Goal: Task Accomplishment & Management: Manage account settings

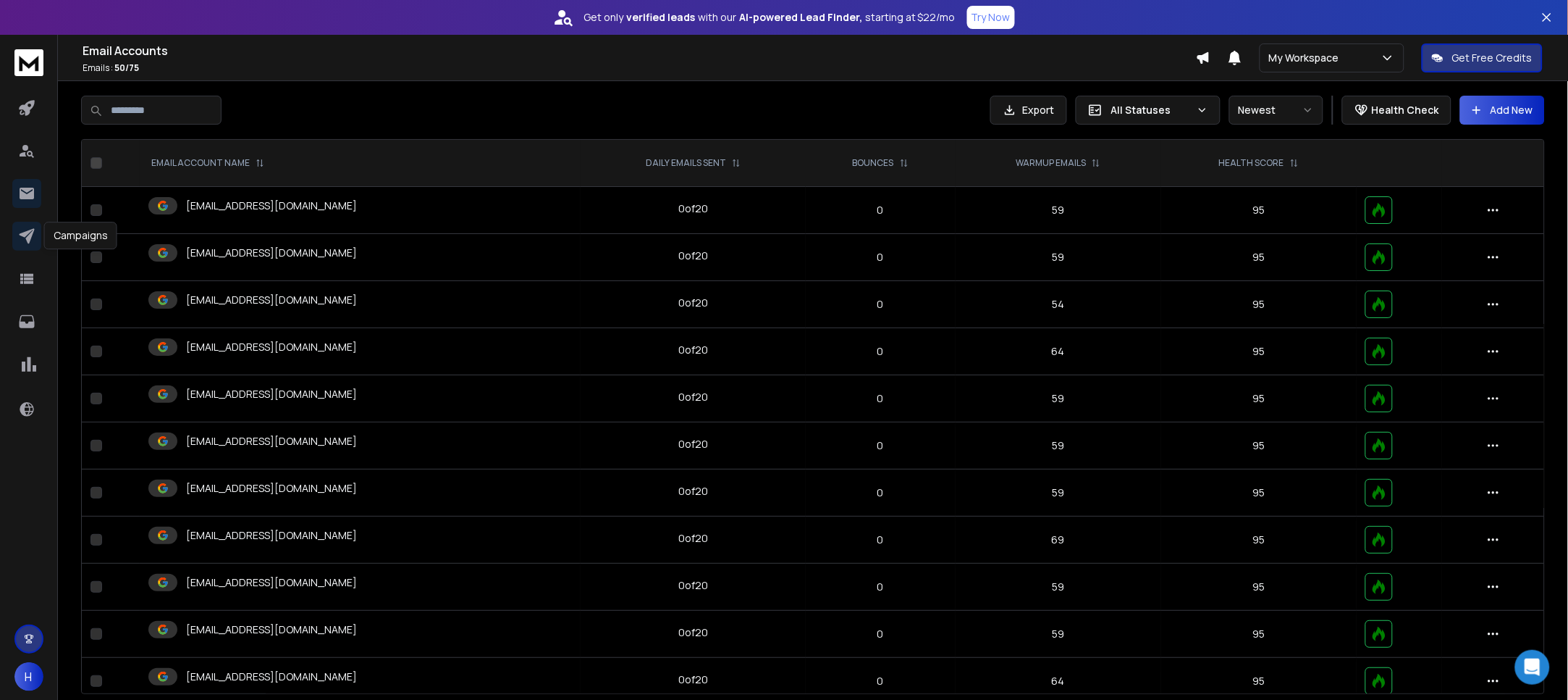
click at [26, 230] on icon at bounding box center [27, 236] width 17 height 17
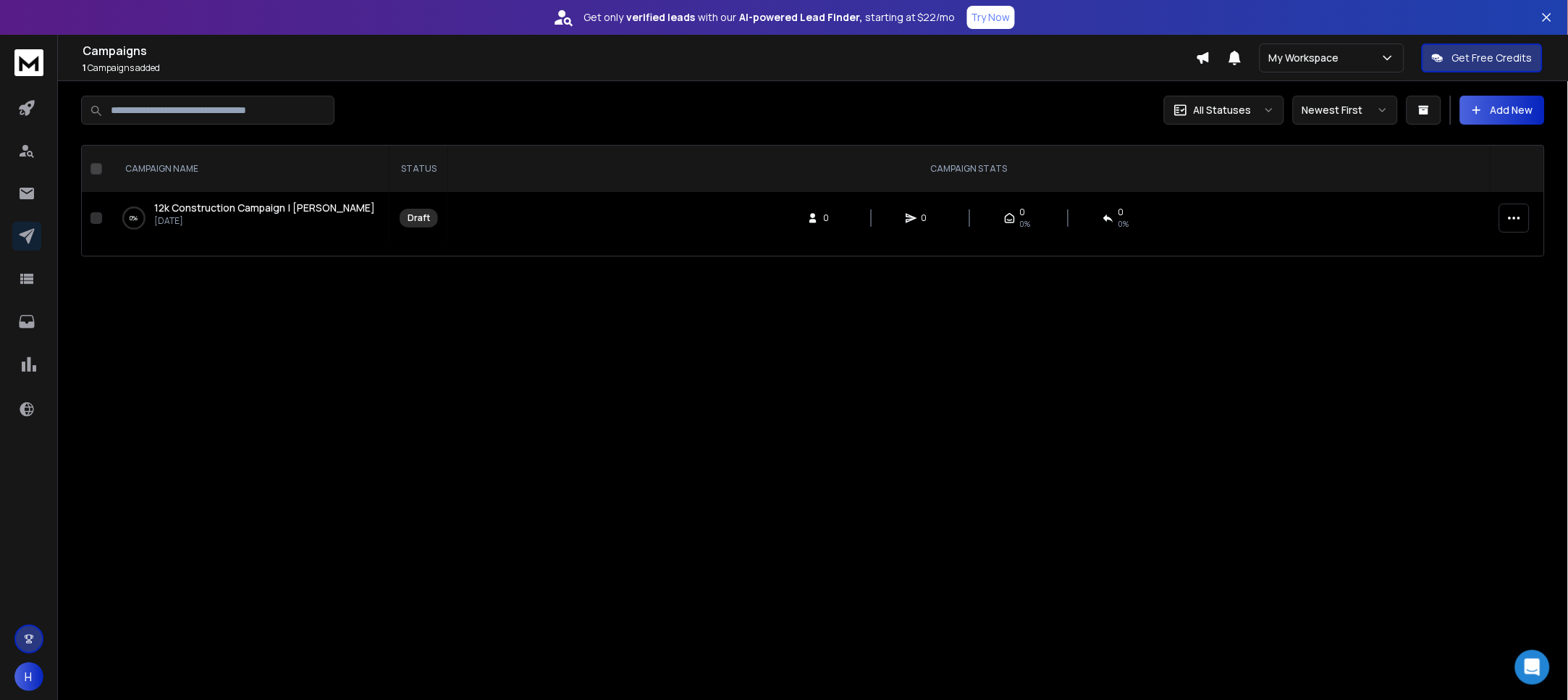
click at [211, 211] on span "12k Construction Campaign | [PERSON_NAME]" at bounding box center [265, 208] width 221 height 14
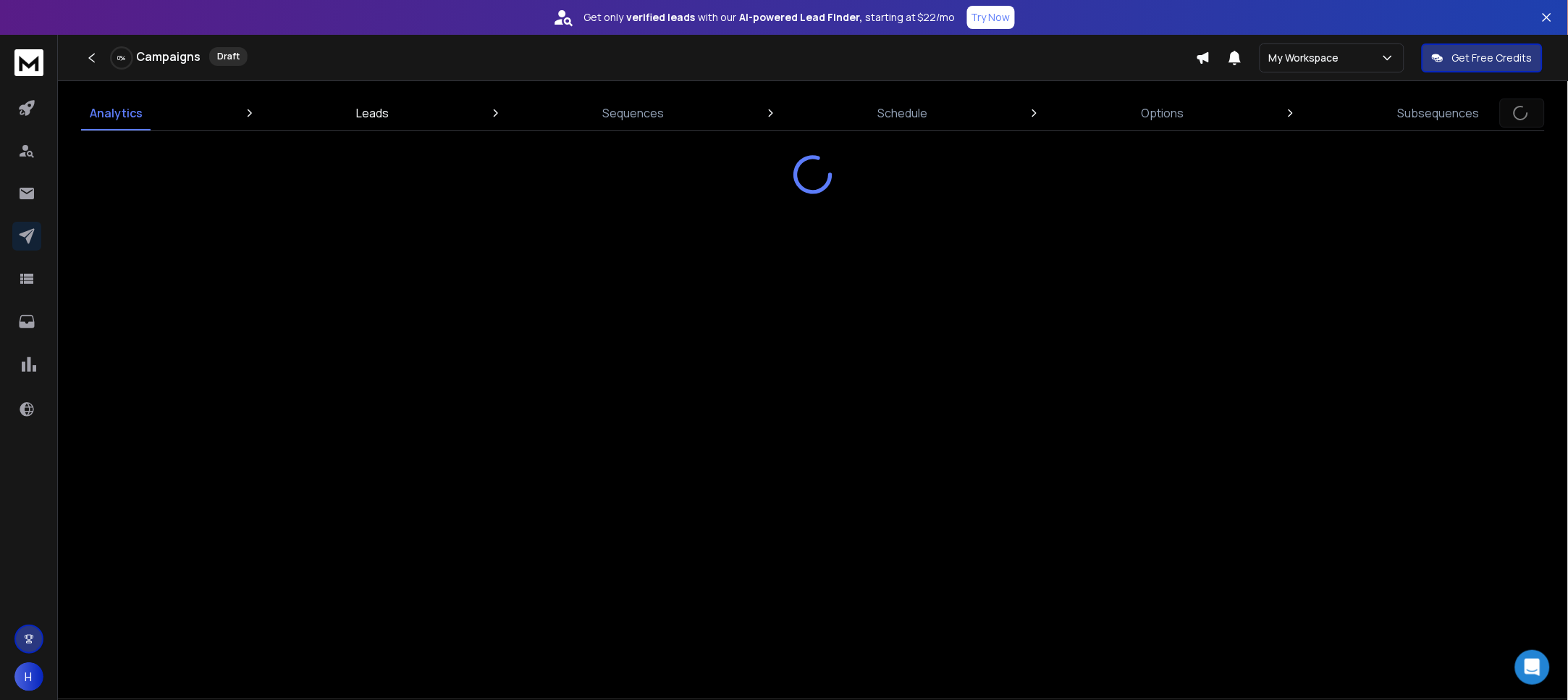
click at [383, 124] on link "Leads" at bounding box center [372, 113] width 50 height 35
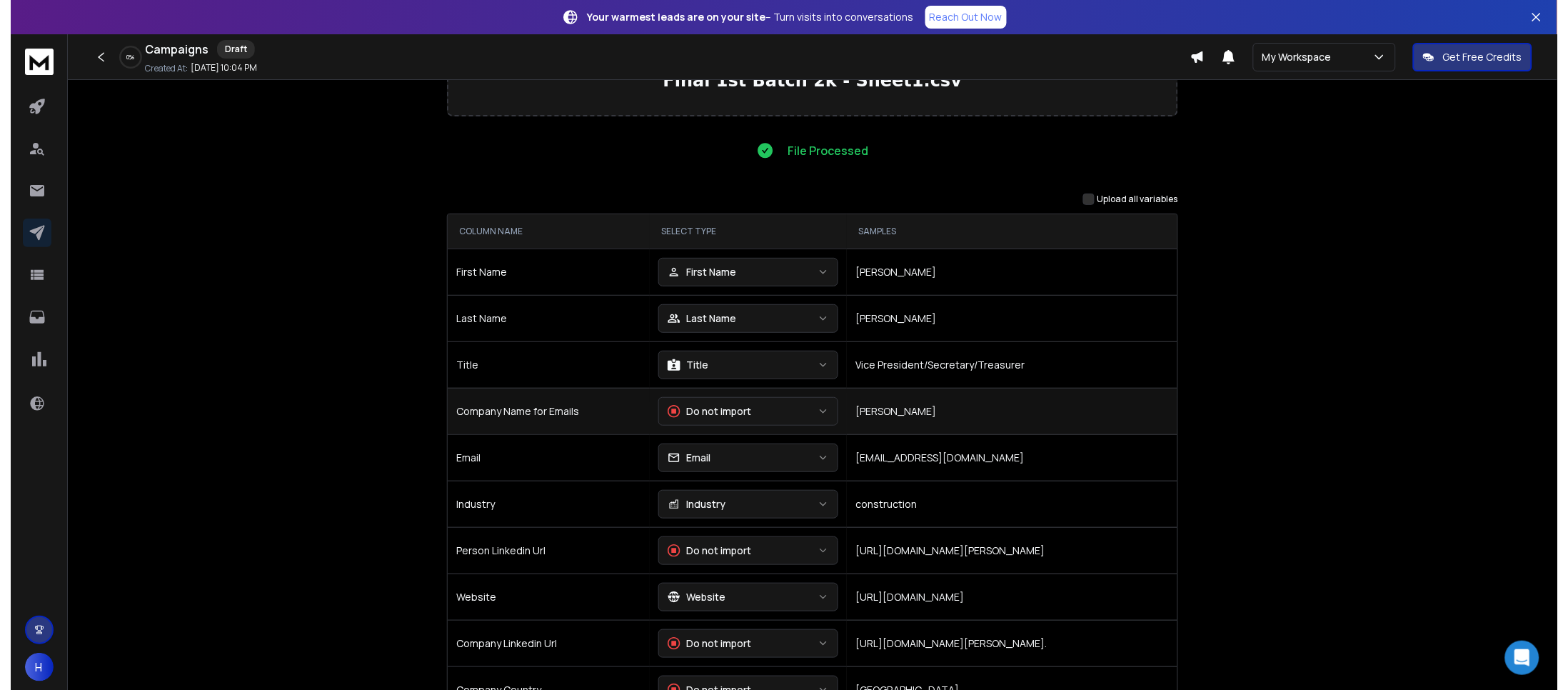
scroll to position [143, 0]
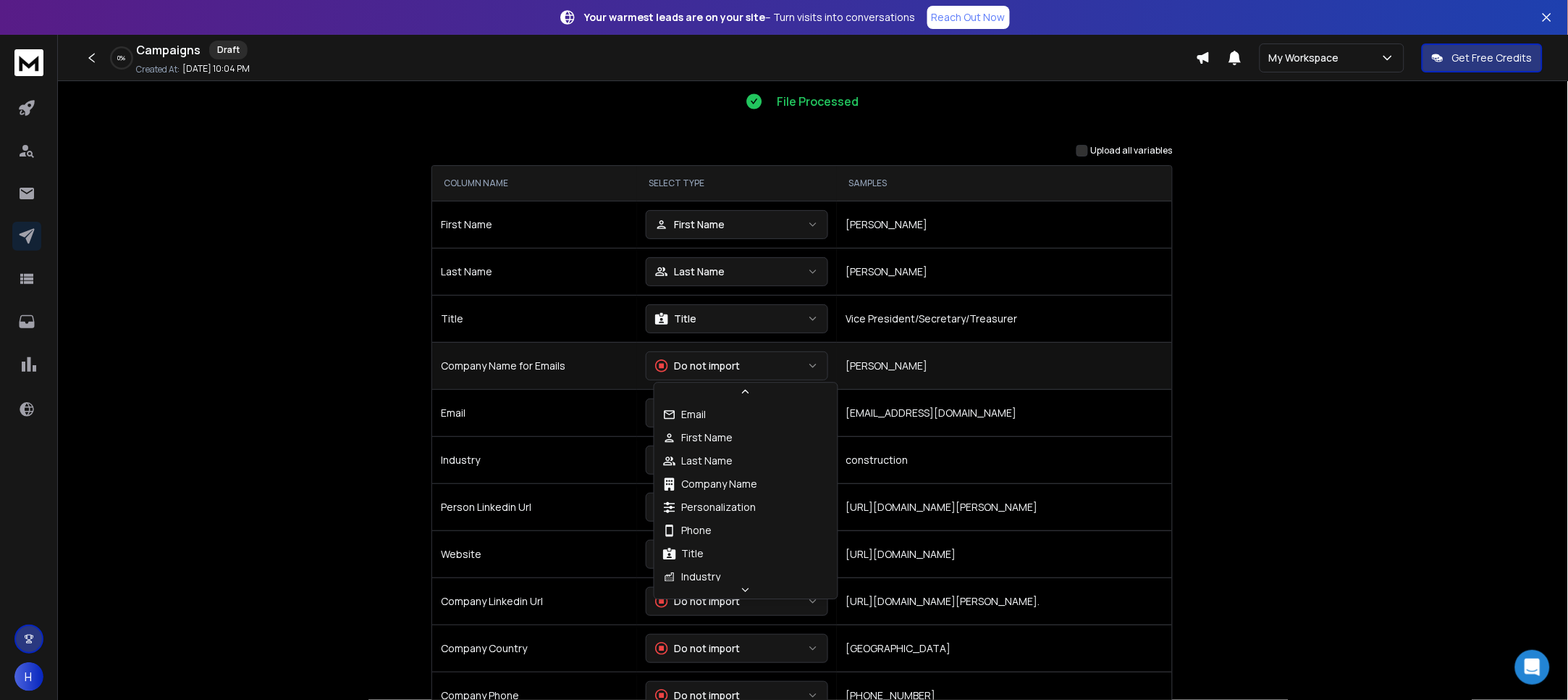
click at [759, 358] on button "Do not import" at bounding box center [736, 365] width 183 height 29
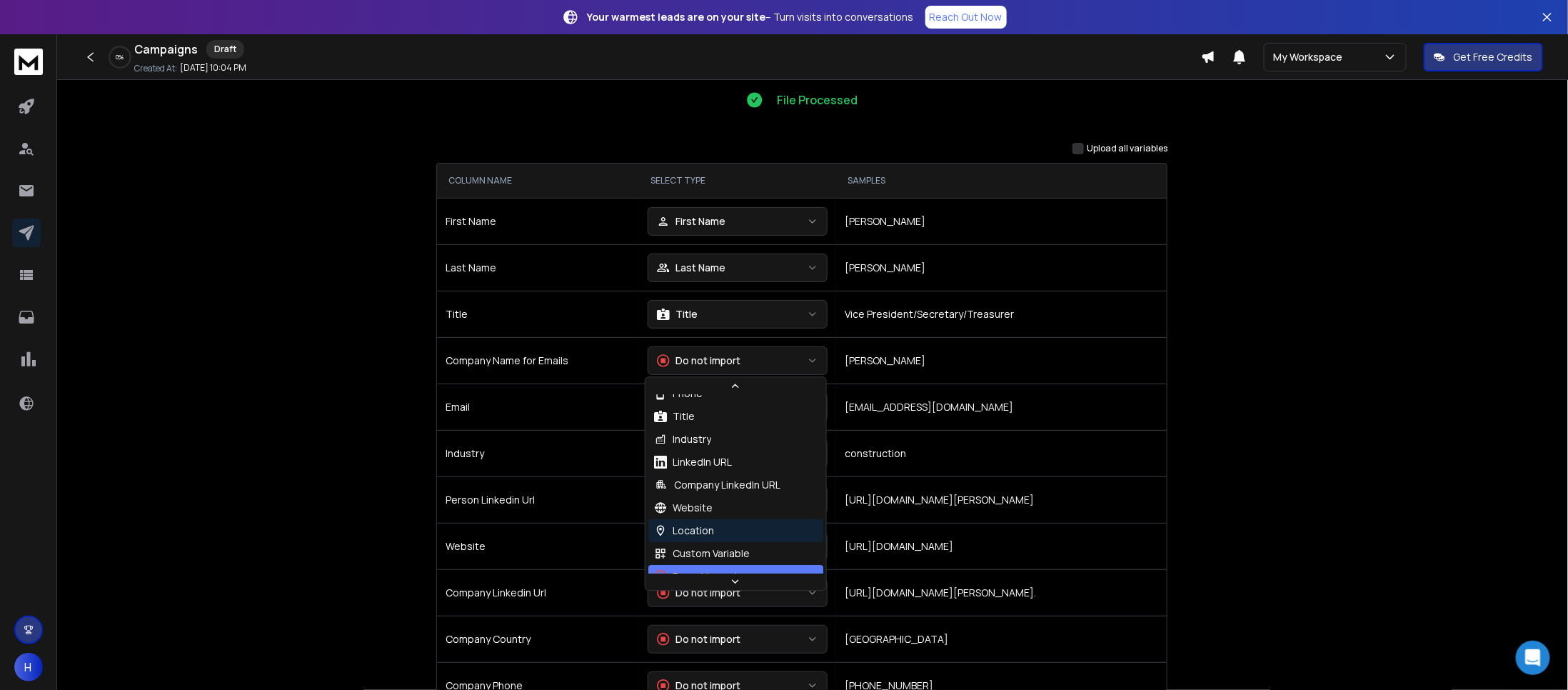
scroll to position [129, 0]
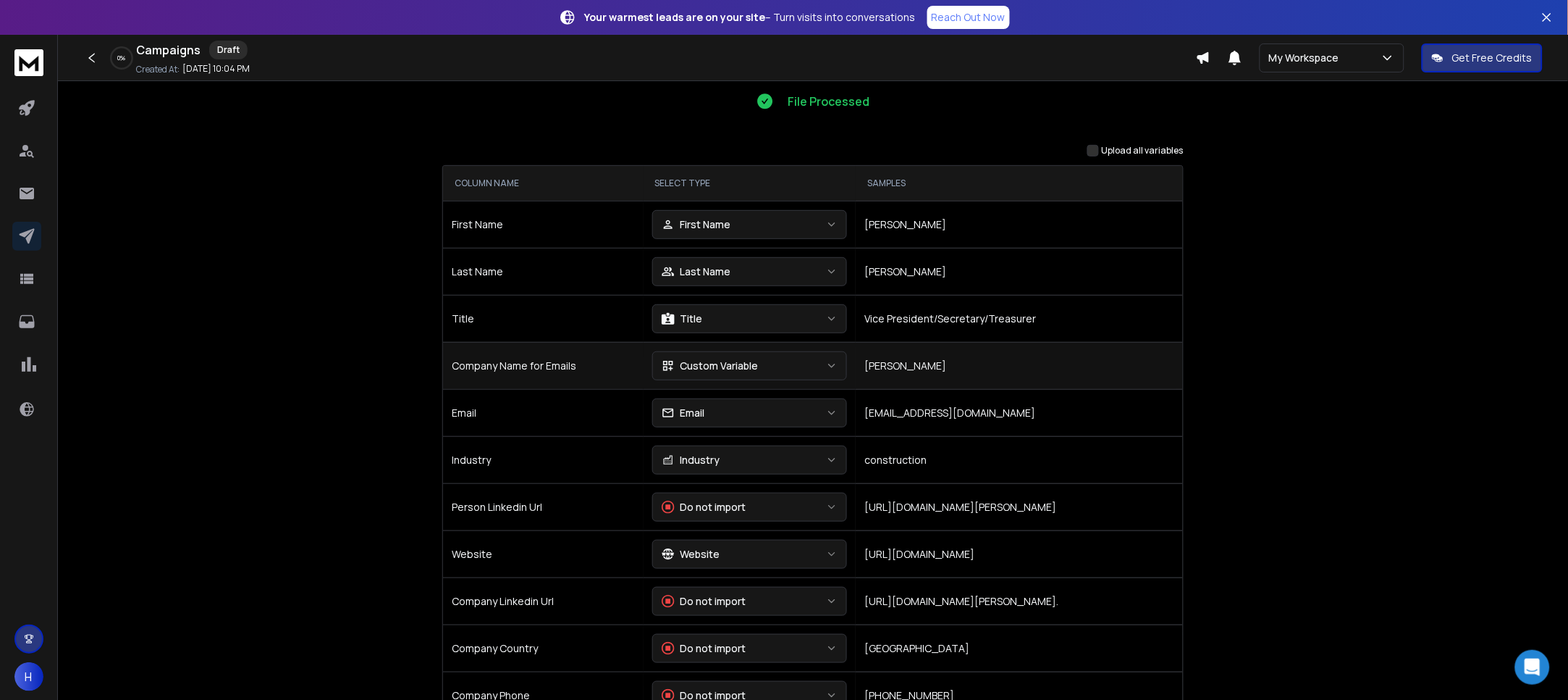
click at [748, 367] on div "Custom Variable" at bounding box center [709, 365] width 97 height 15
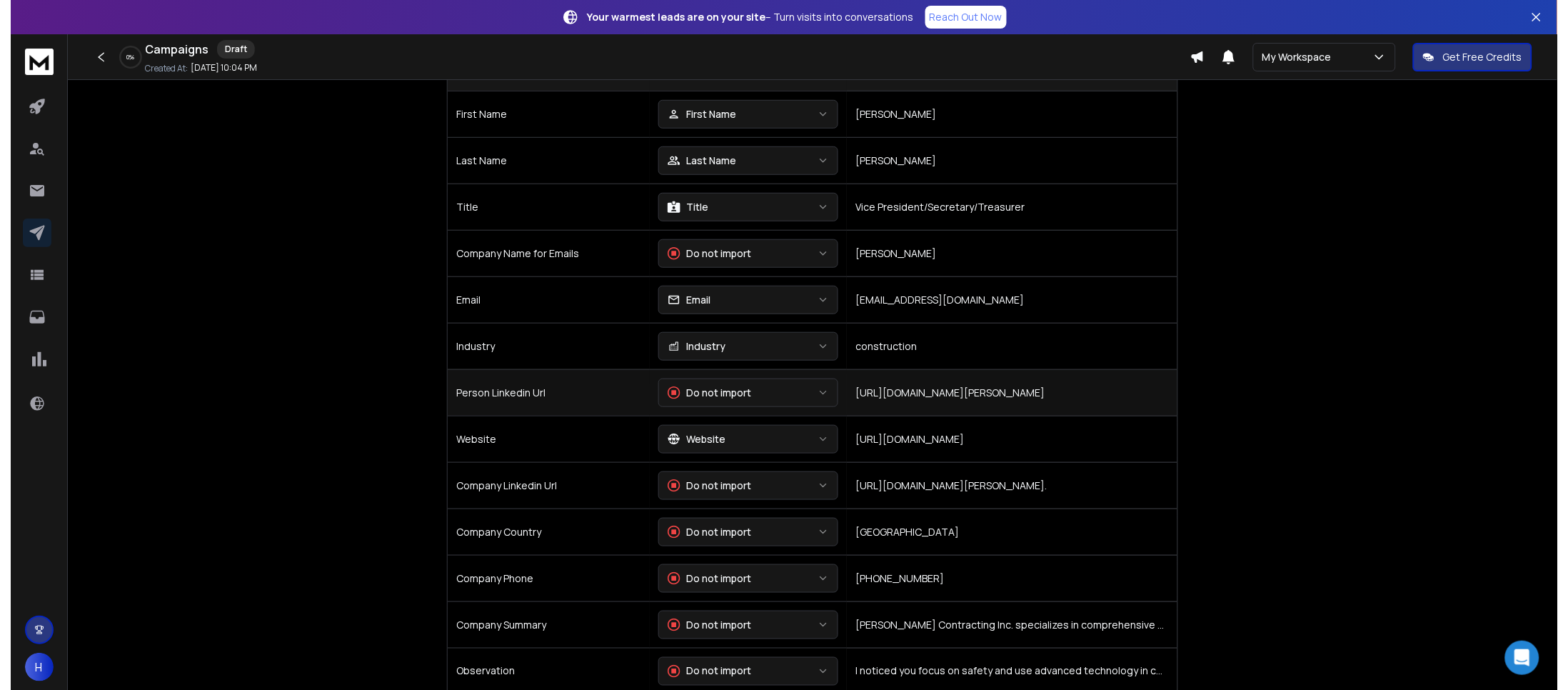
scroll to position [286, 0]
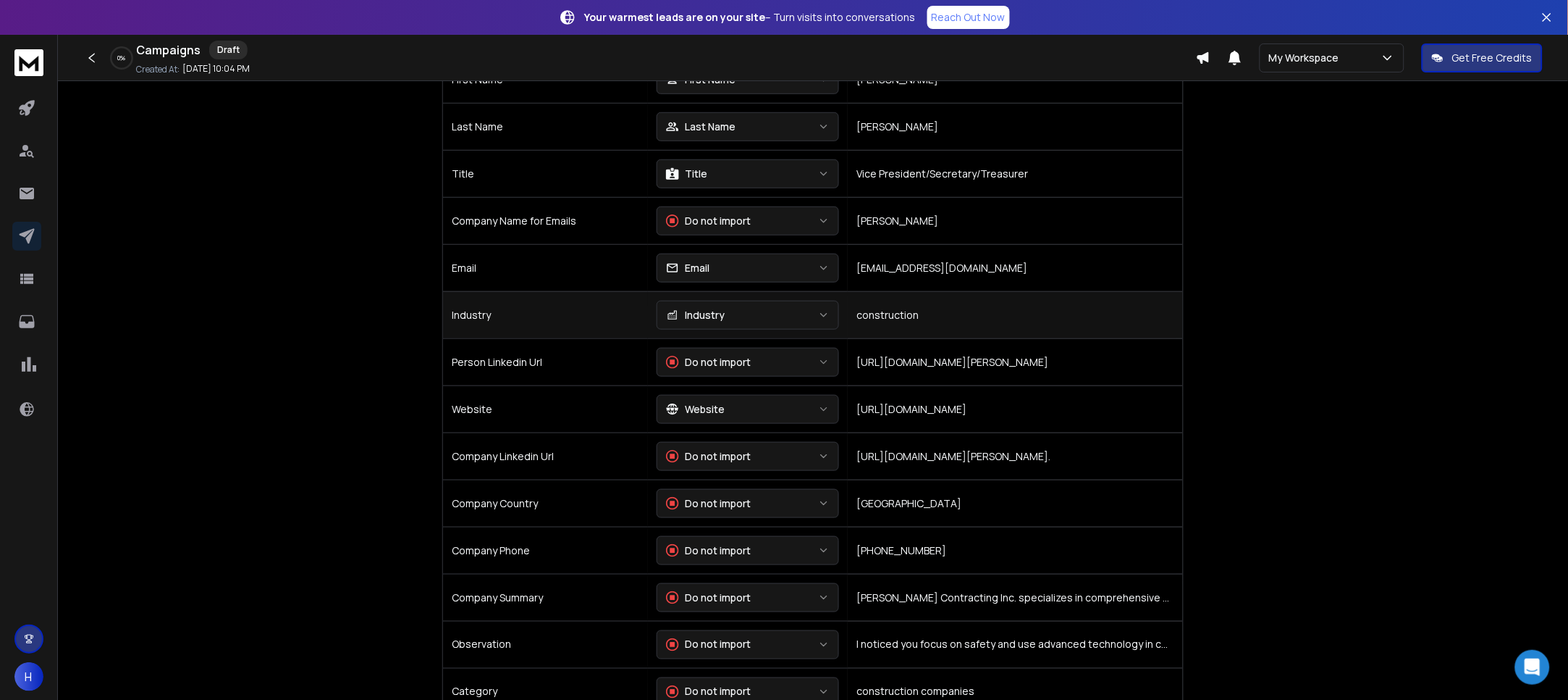
click at [753, 310] on button "Industry" at bounding box center [748, 315] width 183 height 29
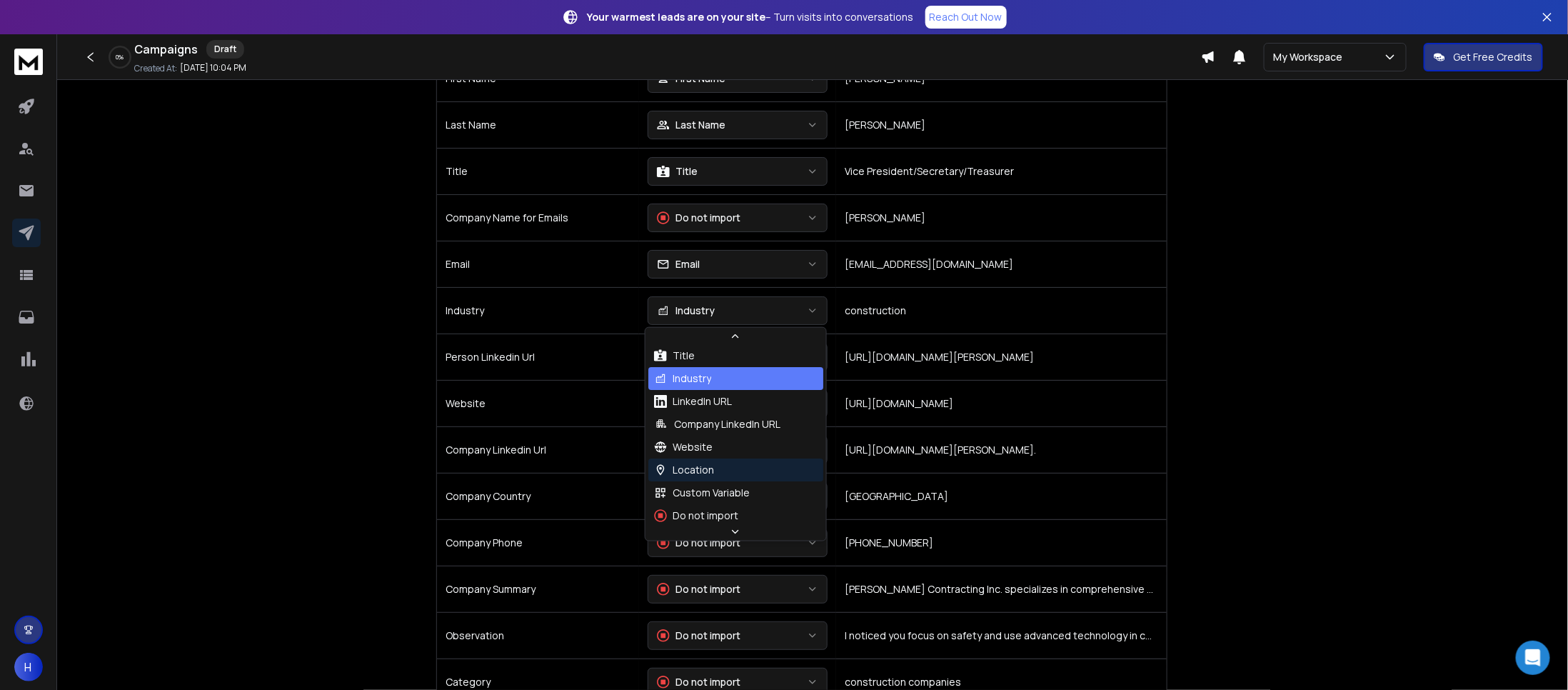
scroll to position [129, 0]
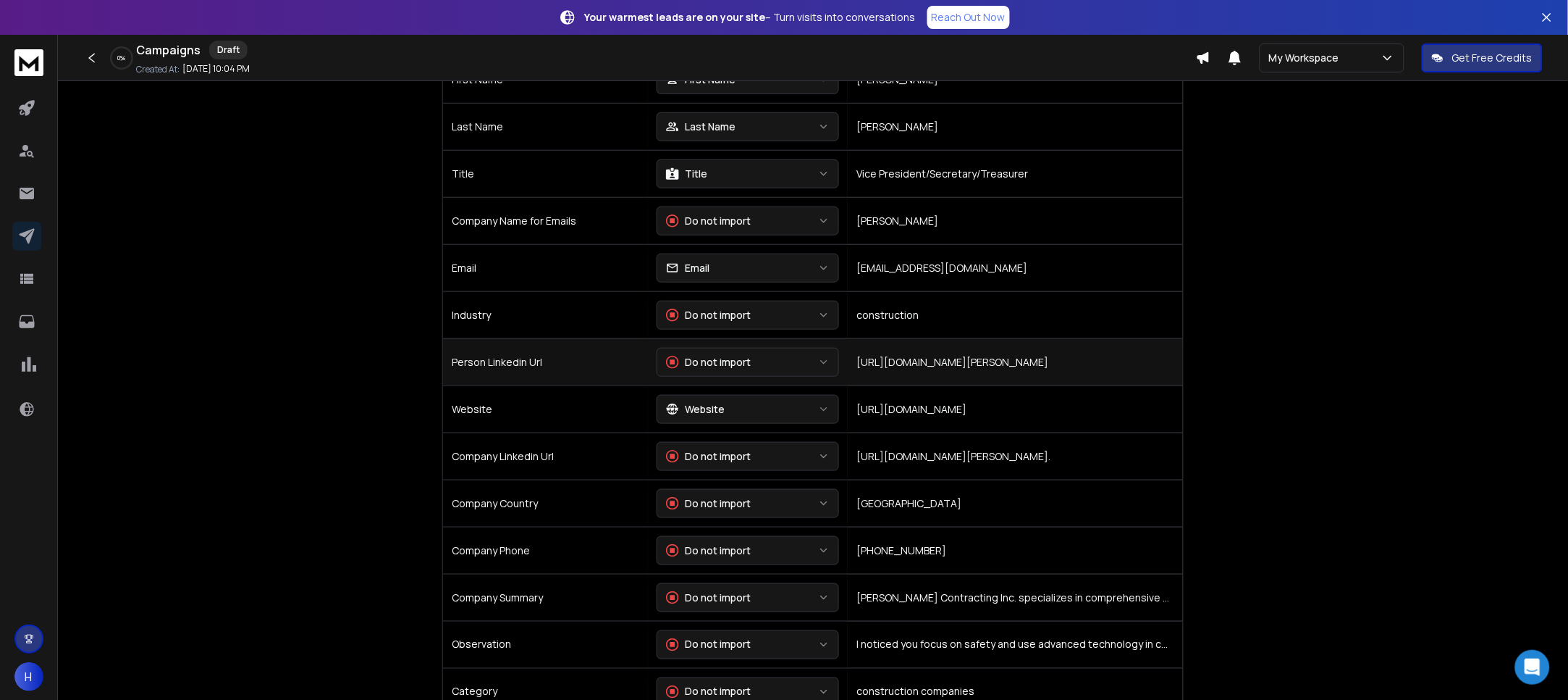
click at [732, 358] on div "Do not import" at bounding box center [708, 362] width 85 height 15
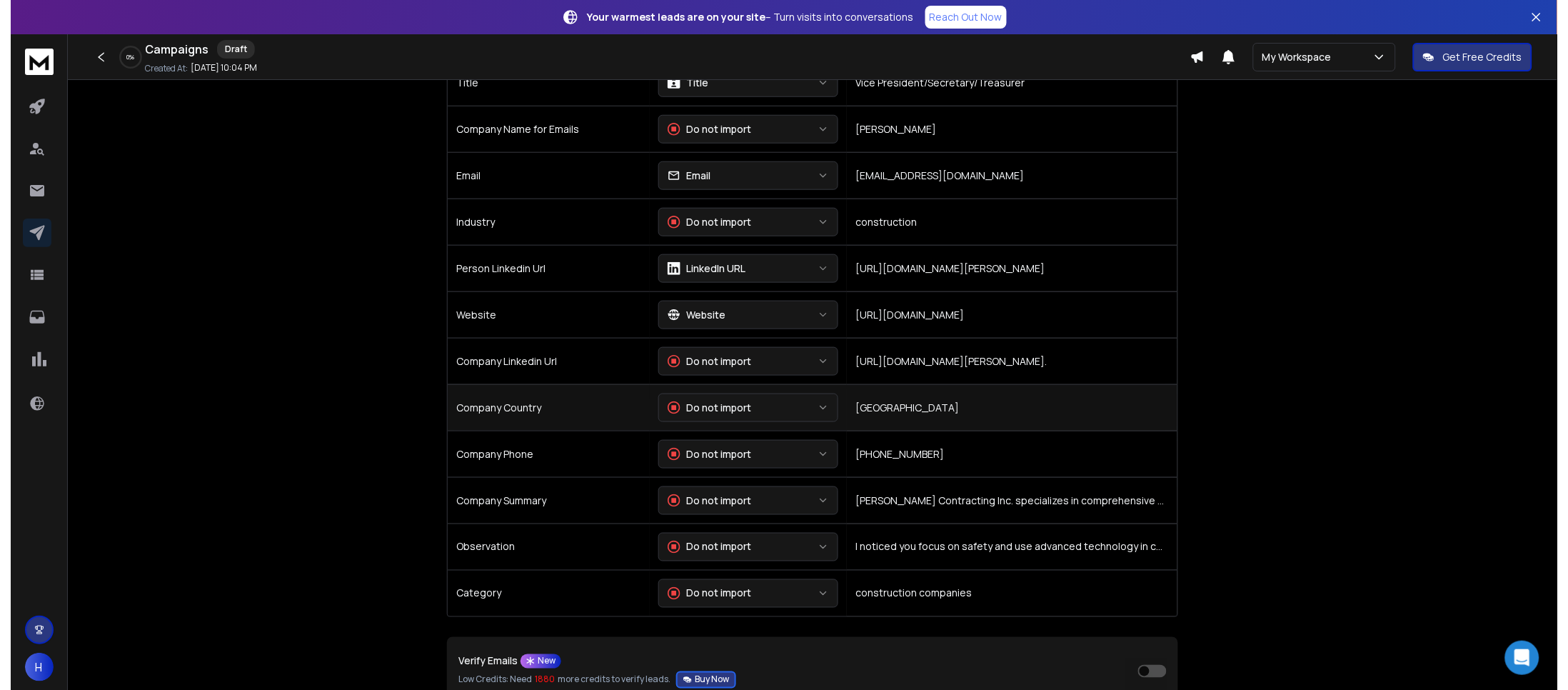
scroll to position [428, 0]
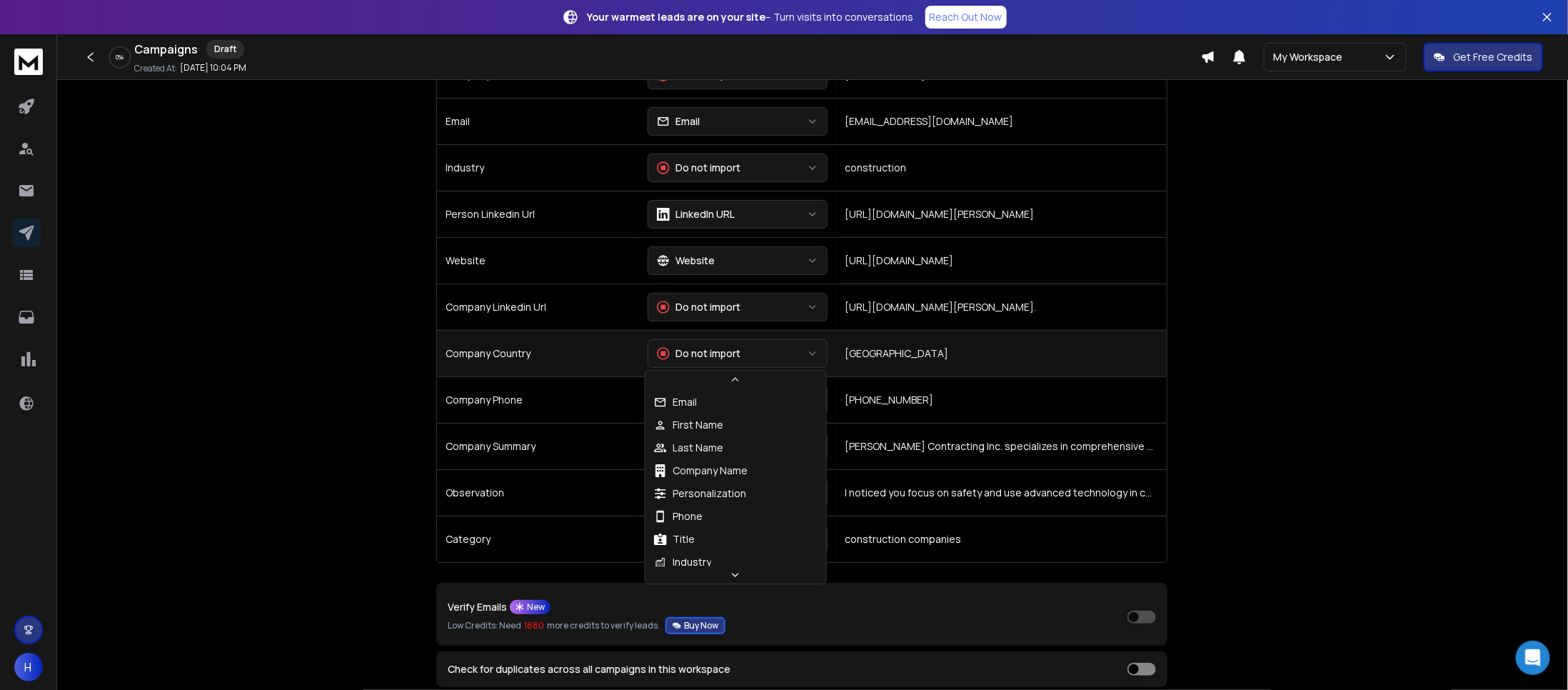
click at [737, 346] on button "Do not import" at bounding box center [737, 353] width 180 height 28
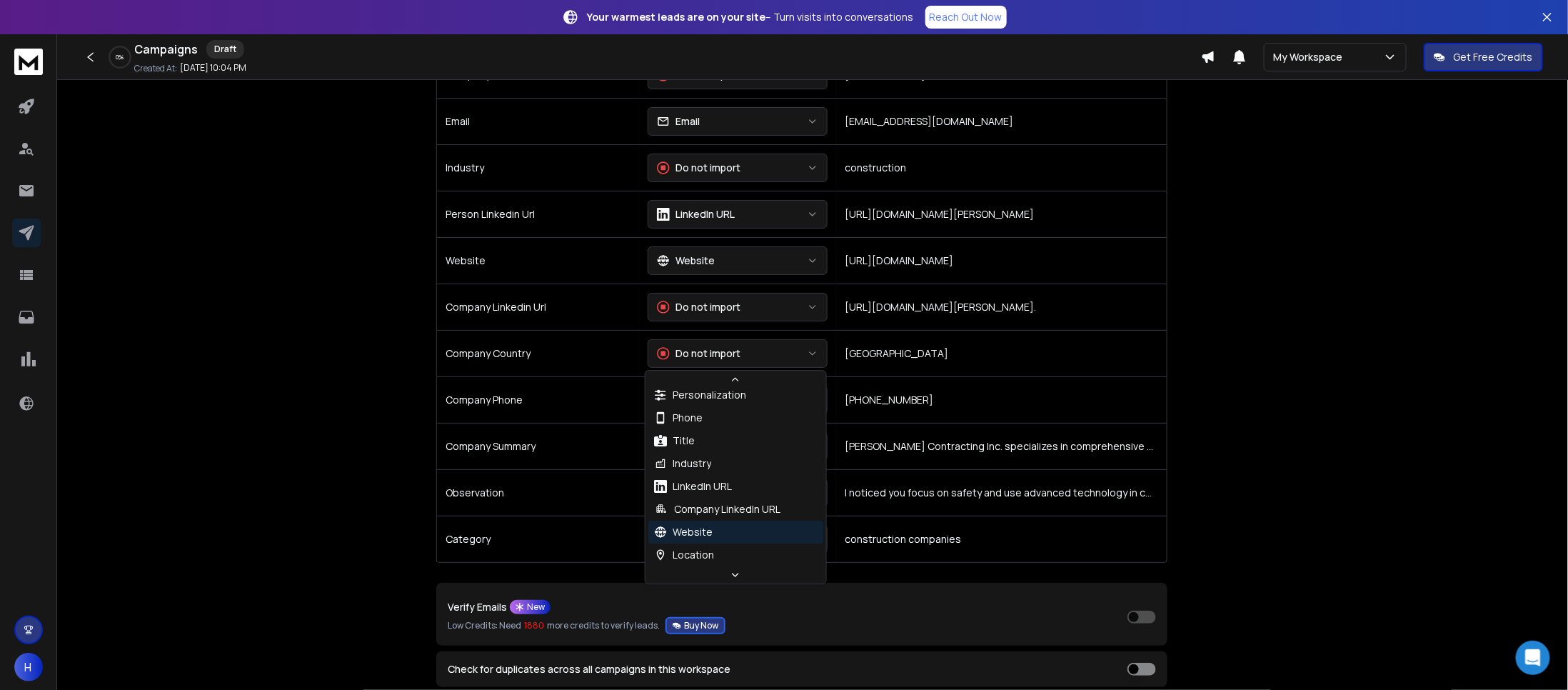
scroll to position [129, 0]
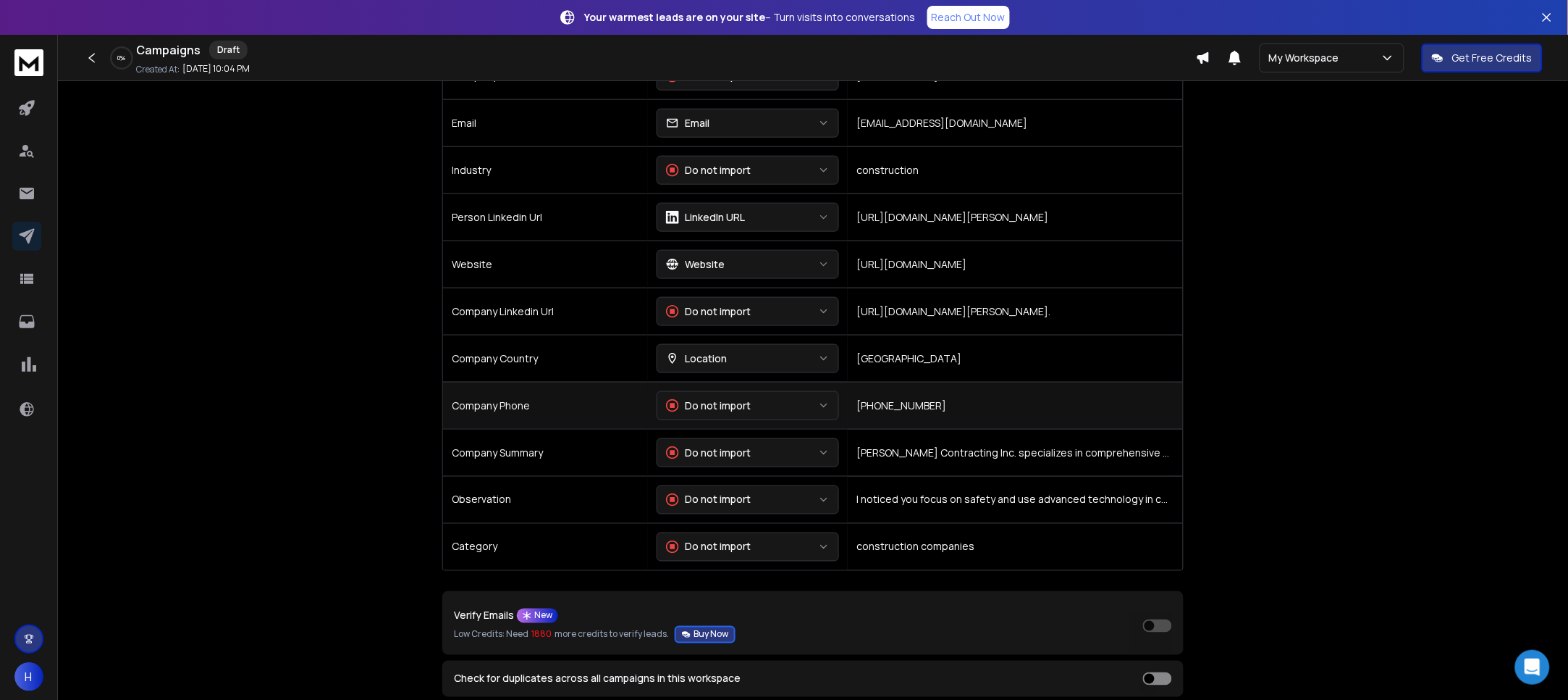
click at [756, 408] on button "Do not import" at bounding box center [748, 405] width 183 height 29
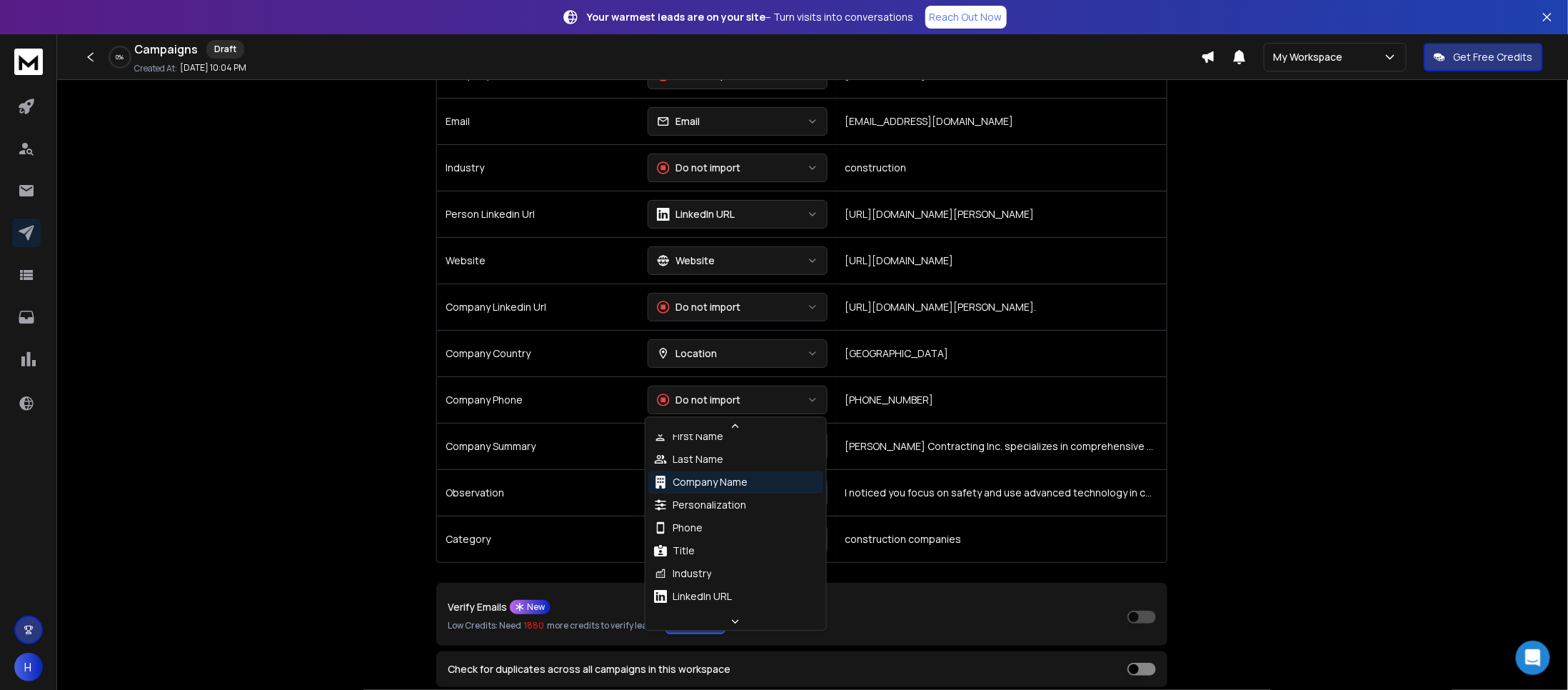
scroll to position [0, 0]
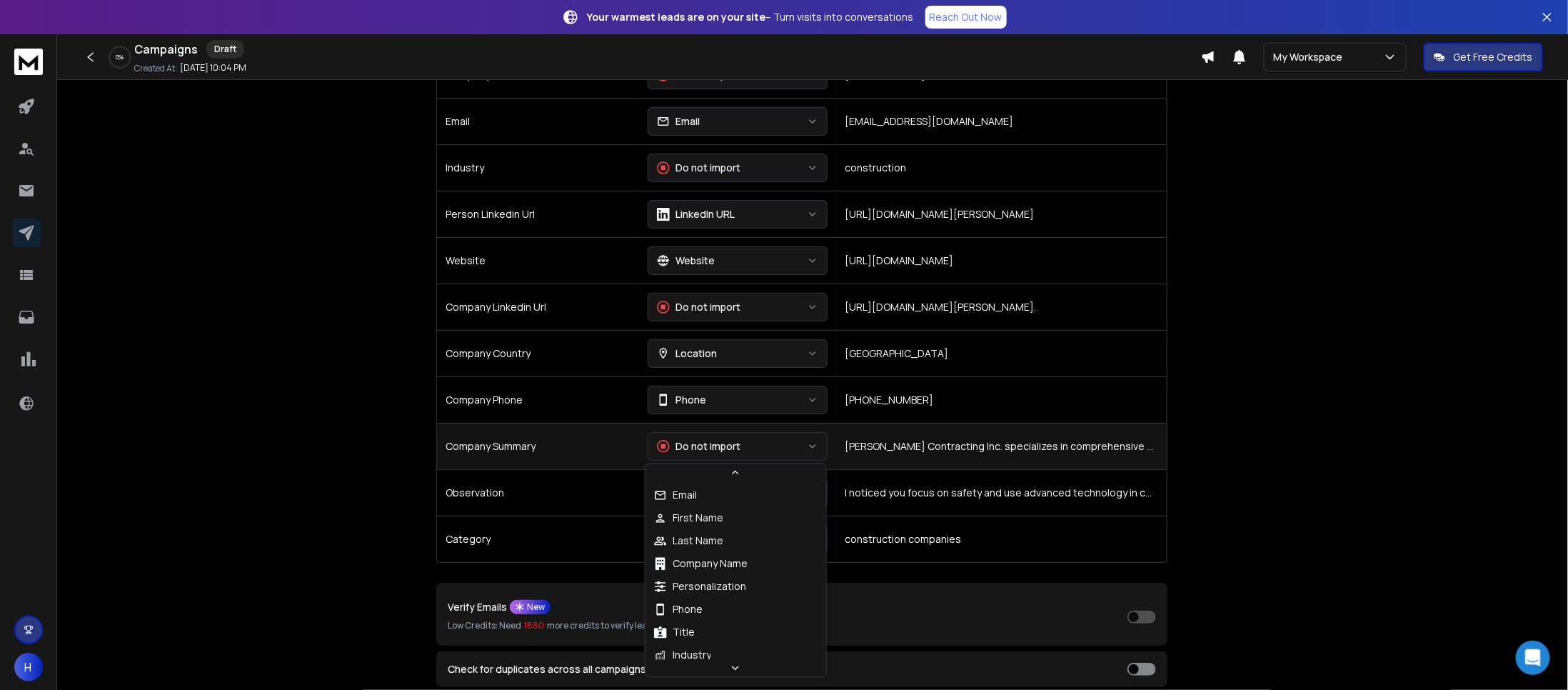
click at [723, 449] on div "Do not import" at bounding box center [698, 446] width 84 height 15
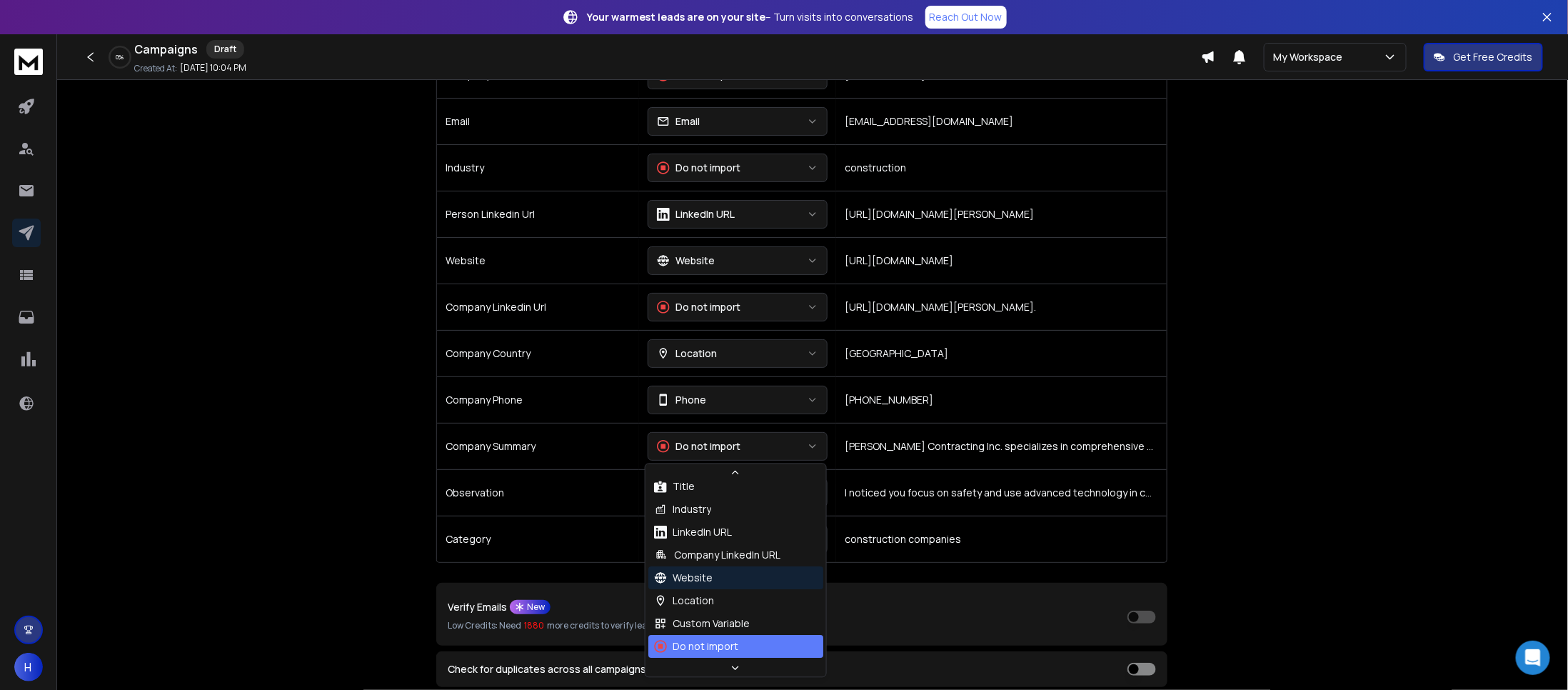
scroll to position [129, 0]
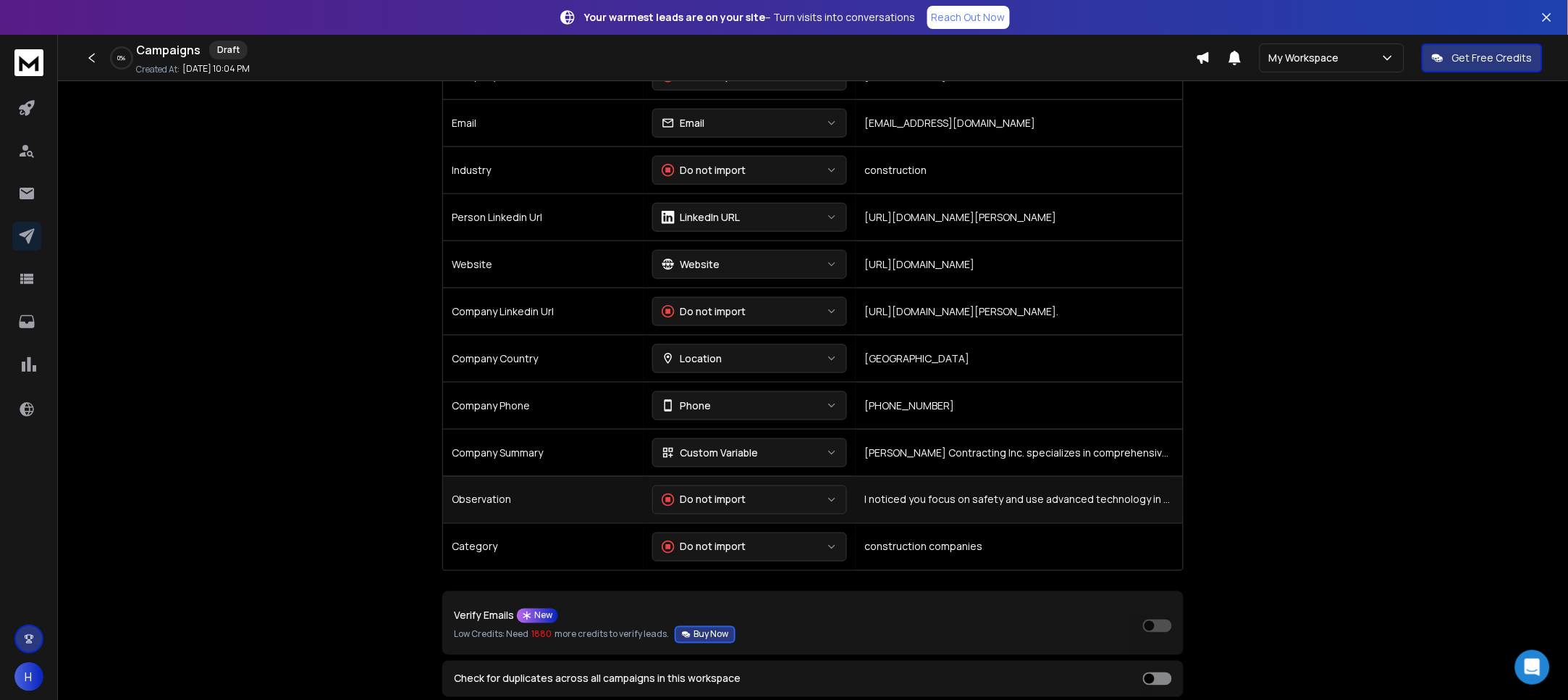
click at [733, 490] on button "Do not import" at bounding box center [750, 499] width 196 height 29
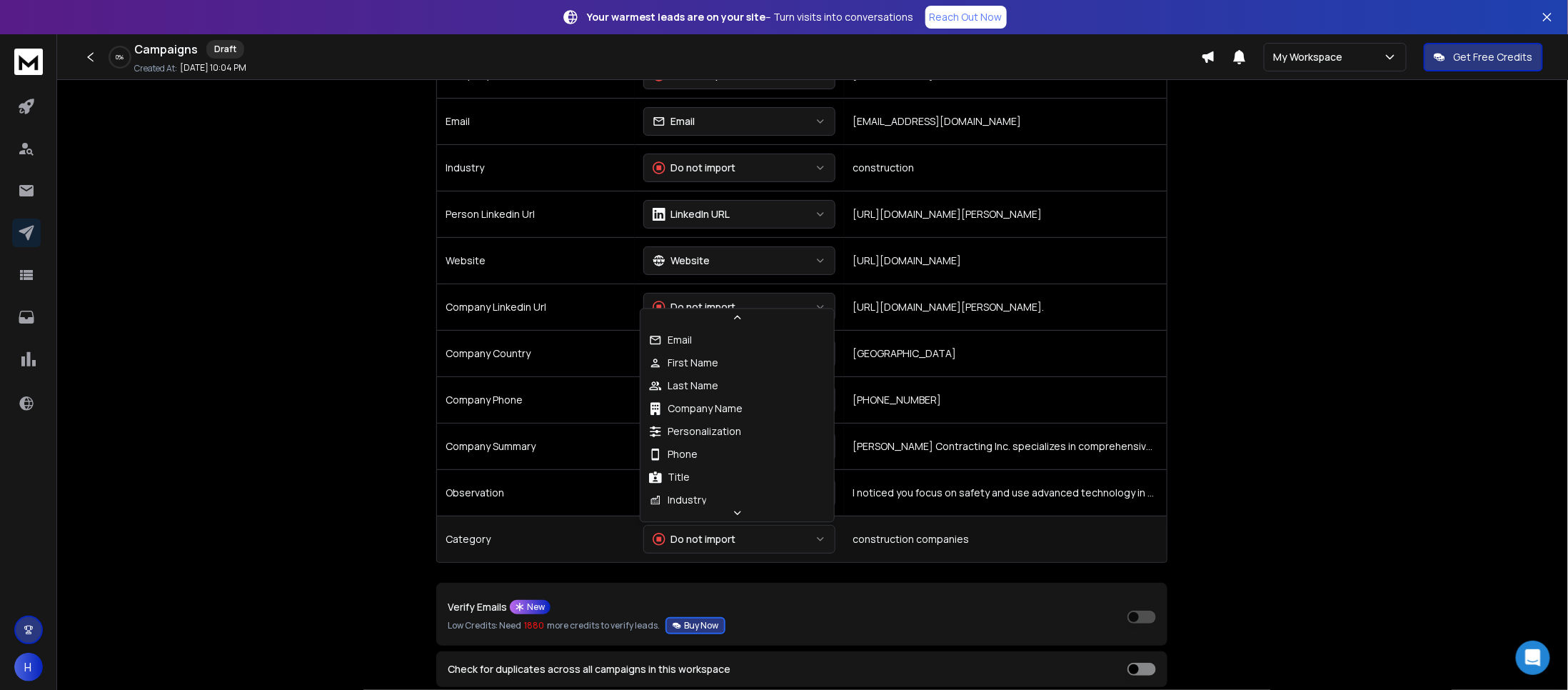
click at [731, 548] on button "Do not import" at bounding box center [740, 538] width 193 height 28
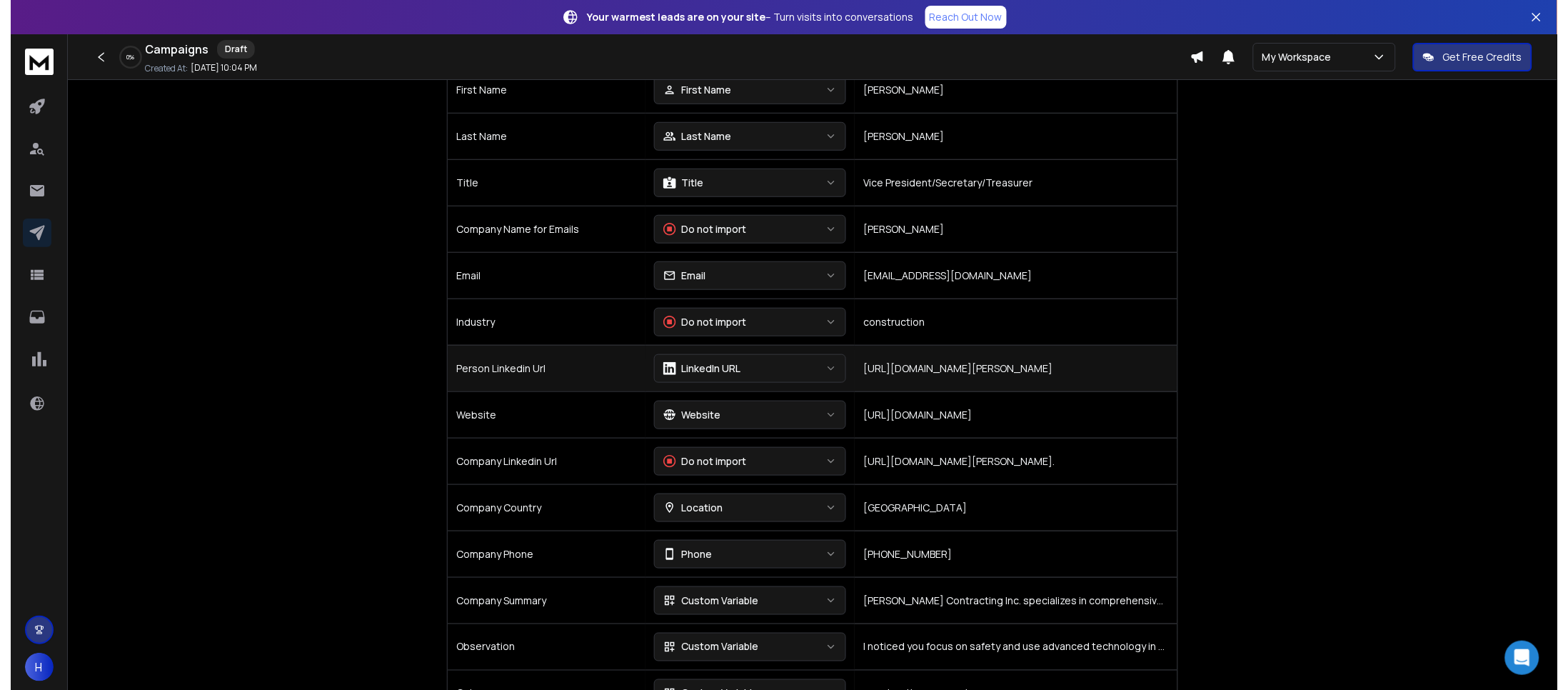
scroll to position [286, 0]
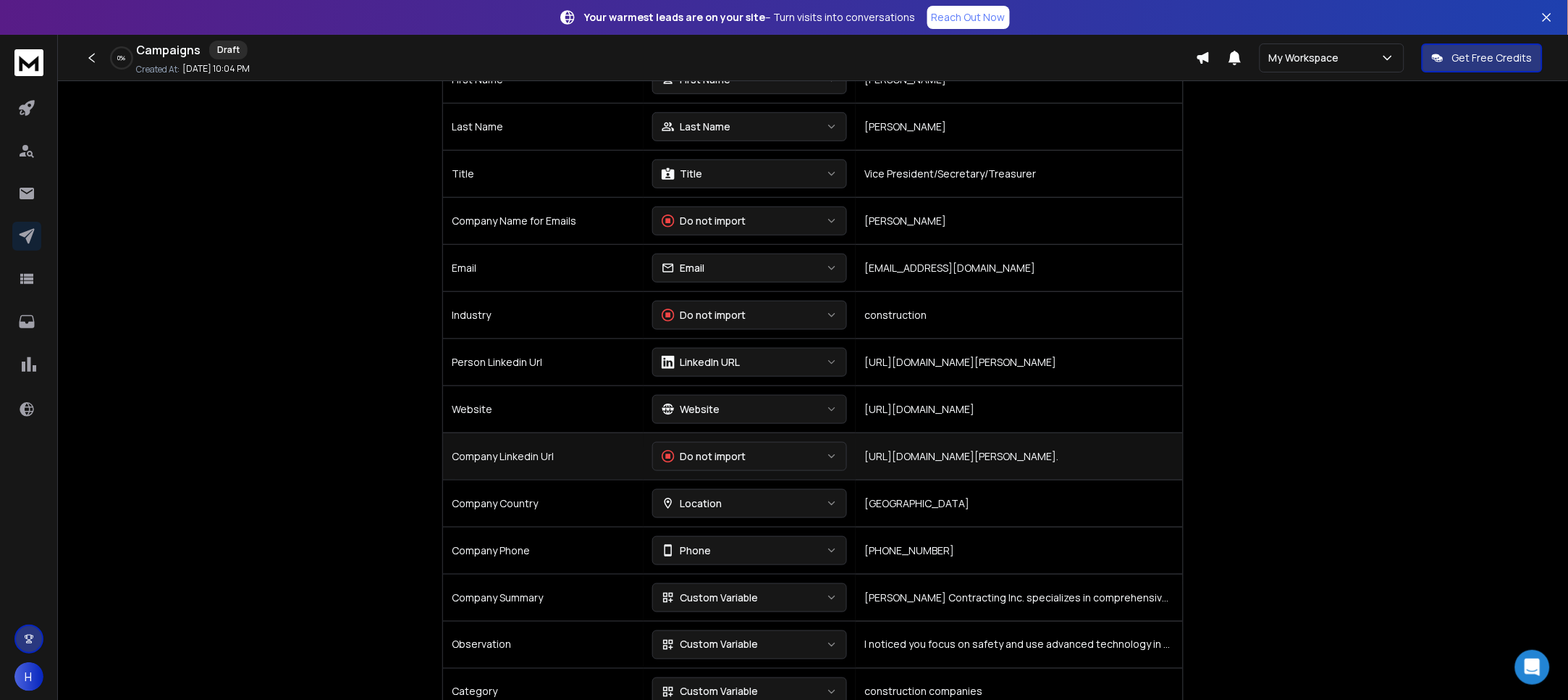
click at [751, 454] on button "Do not import" at bounding box center [750, 456] width 196 height 29
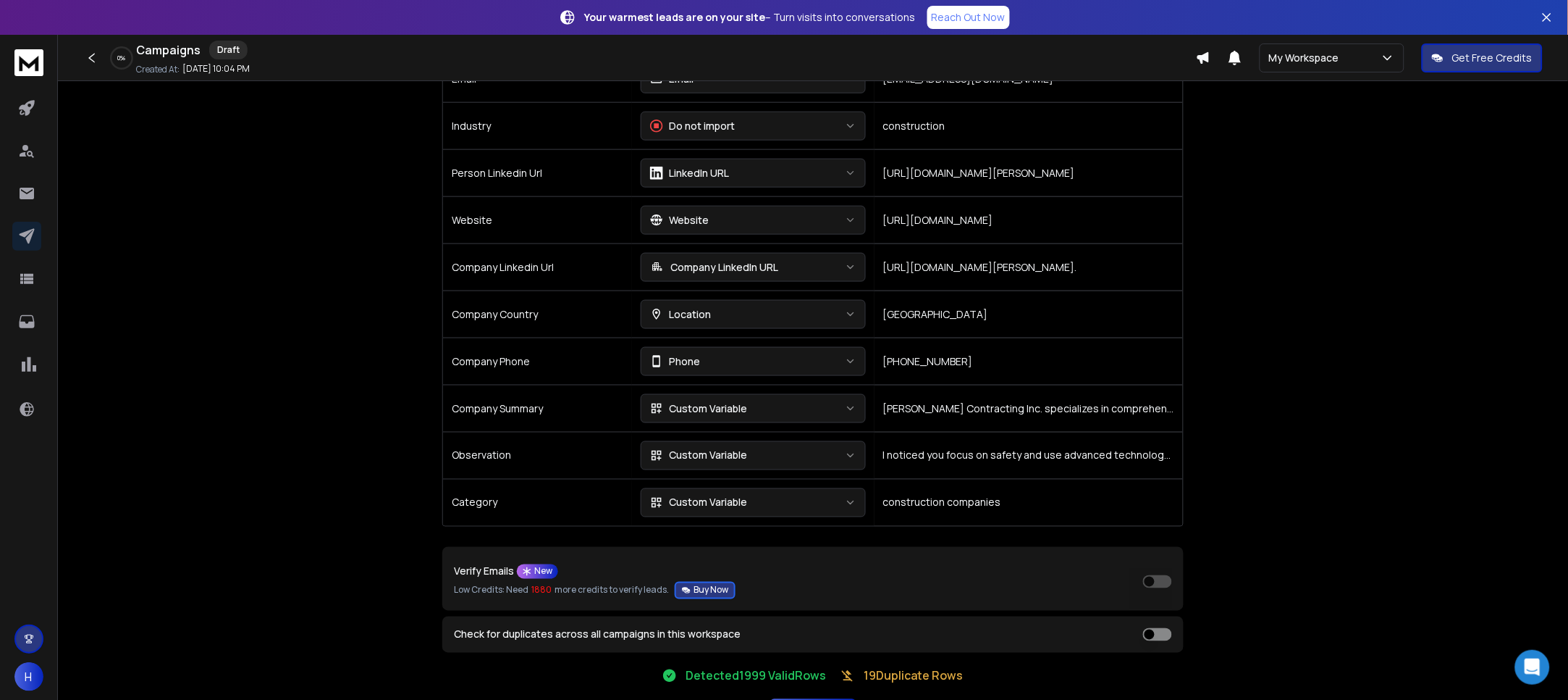
scroll to position [530, 0]
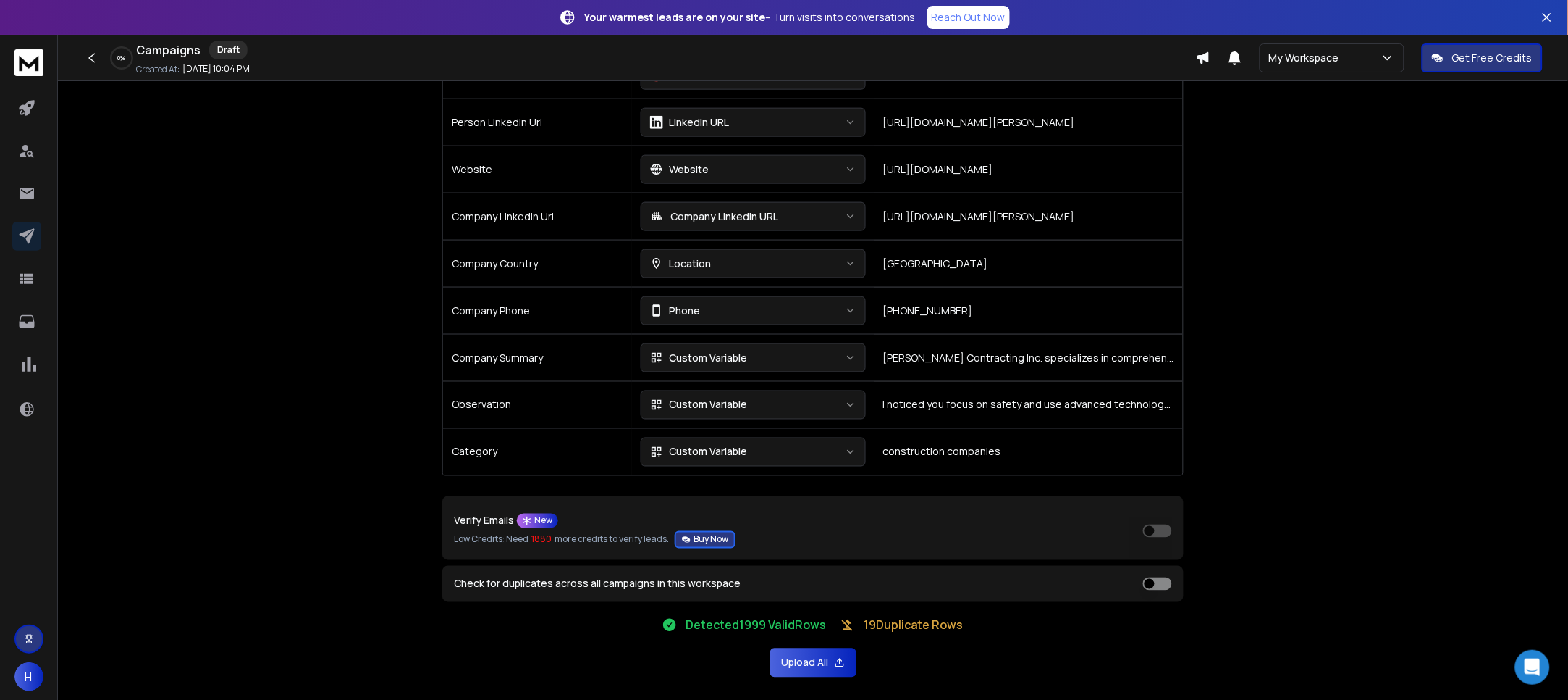
click at [1148, 579] on button "Check for duplicates across all campaigns in this workspace" at bounding box center [1157, 584] width 29 height 13
click at [823, 661] on button "Upload All" at bounding box center [813, 662] width 86 height 29
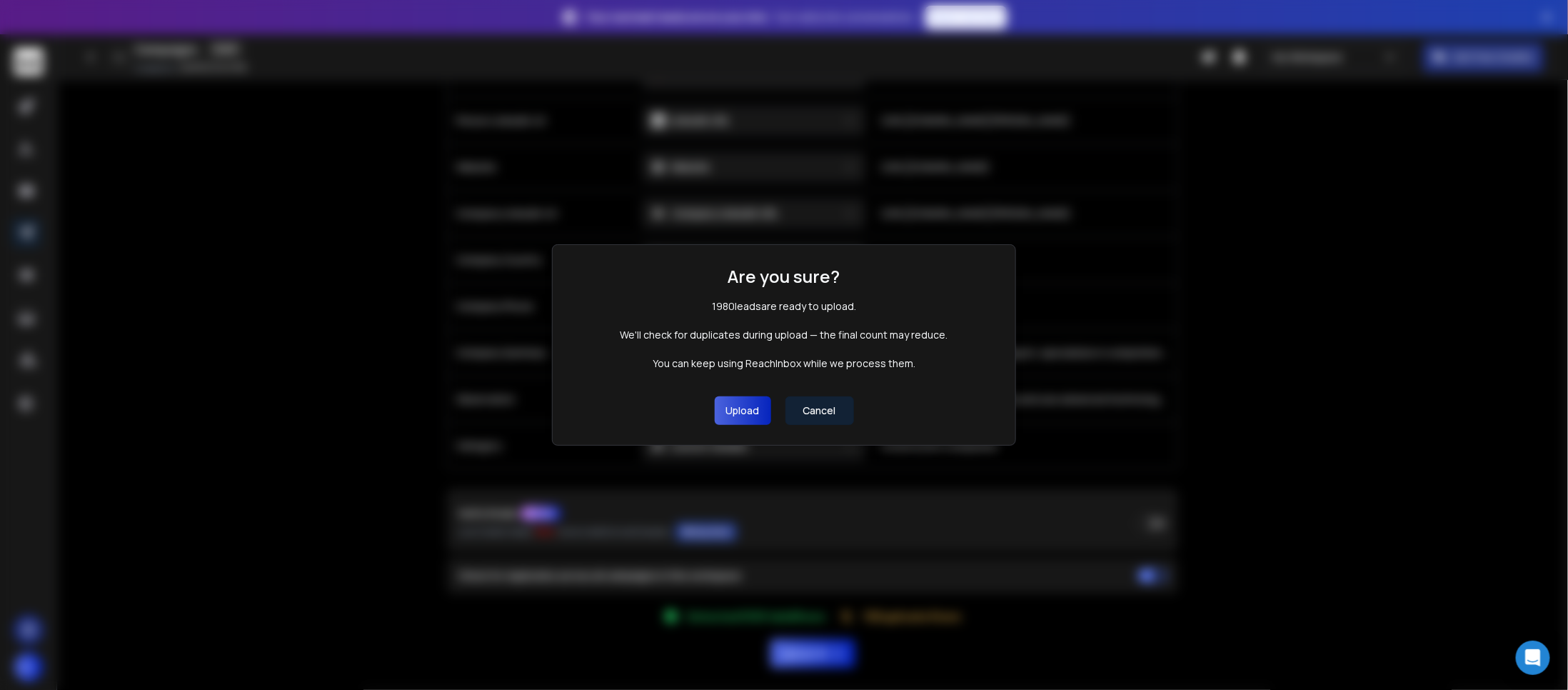
click at [738, 409] on button "Upload" at bounding box center [743, 410] width 56 height 28
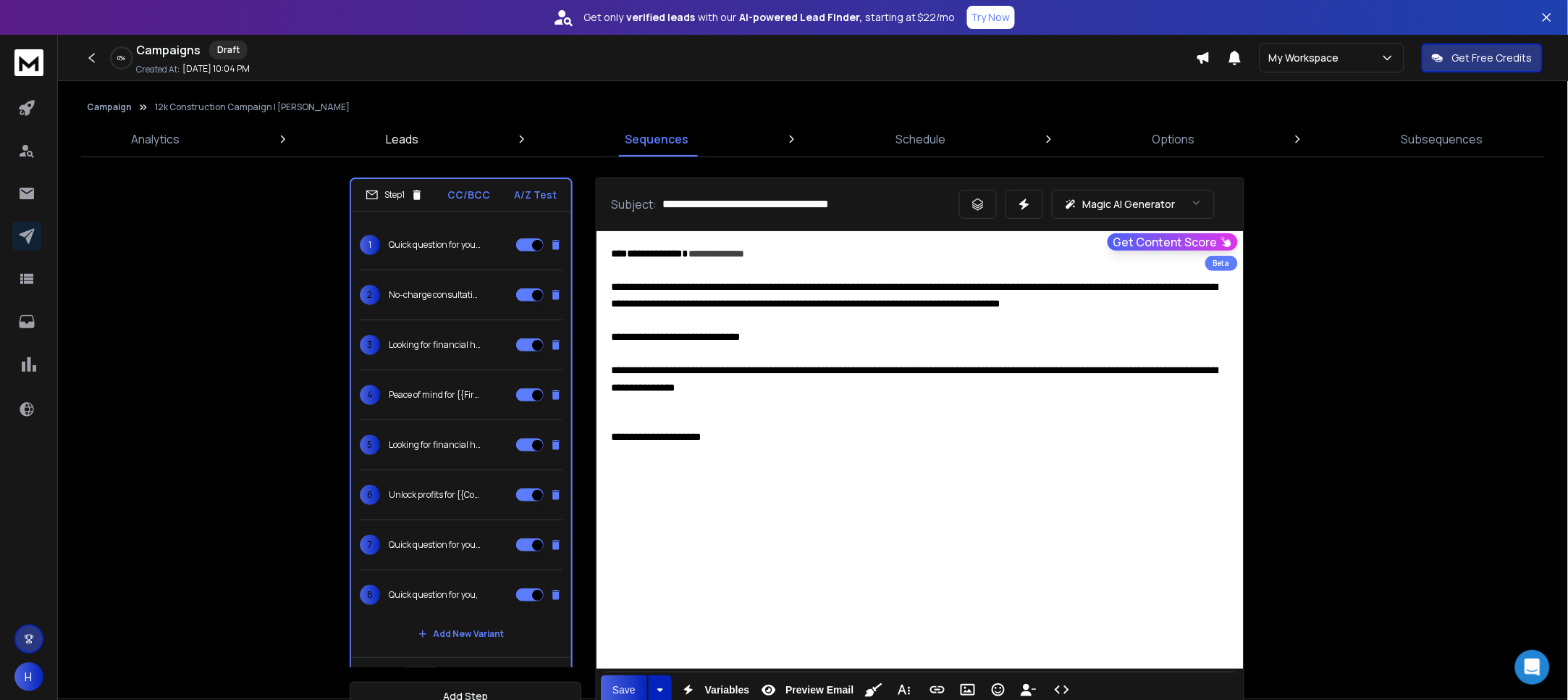
click at [418, 137] on p "Leads" at bounding box center [403, 139] width 32 height 17
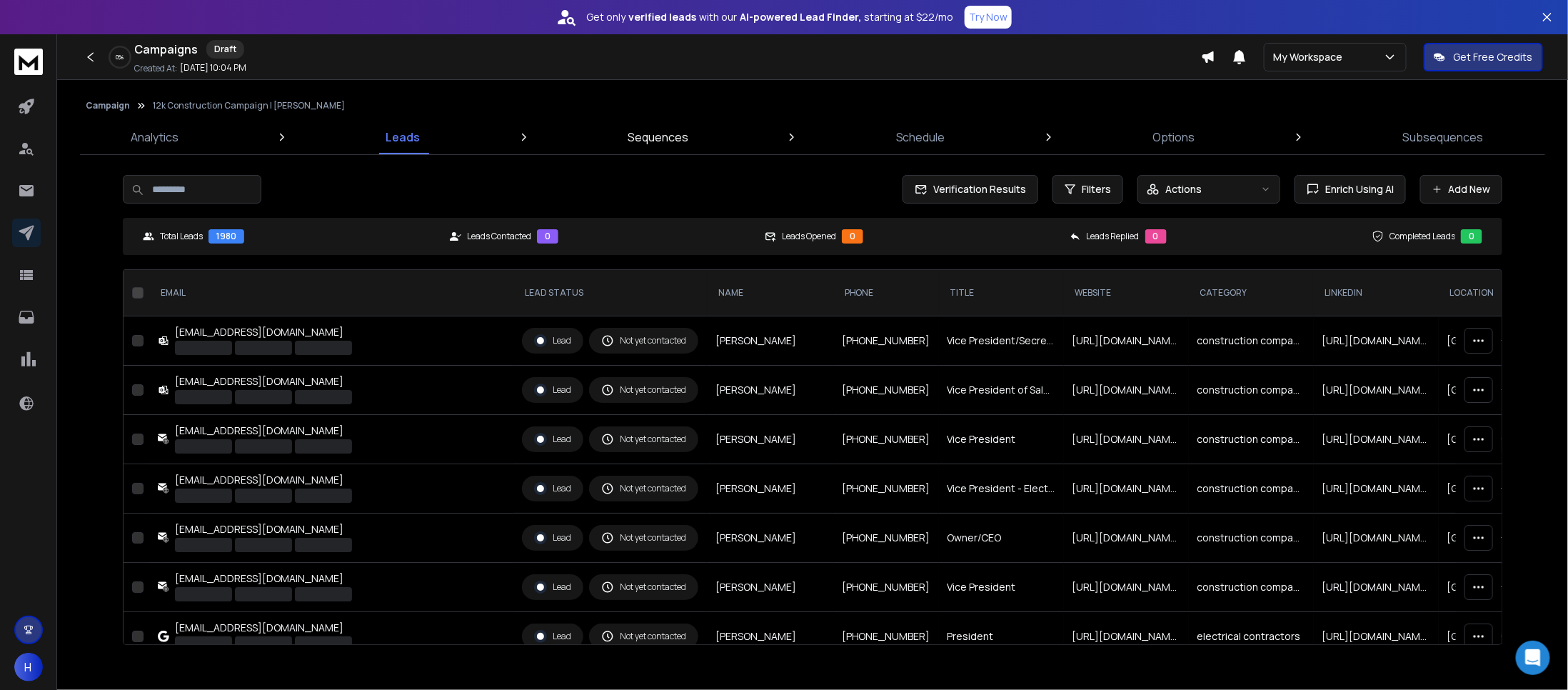
click at [663, 148] on link "Sequences" at bounding box center [658, 137] width 78 height 34
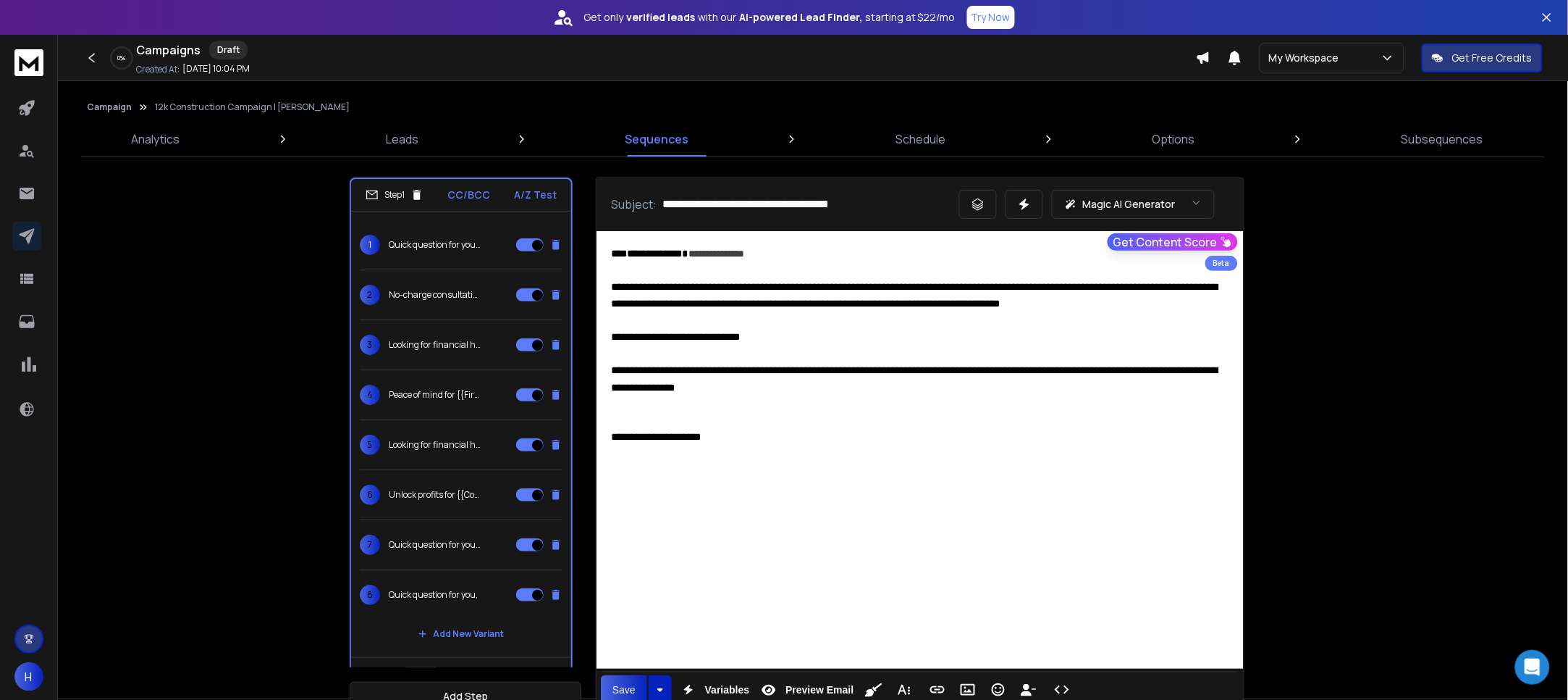
click at [554, 239] on icon at bounding box center [556, 245] width 8 height 10
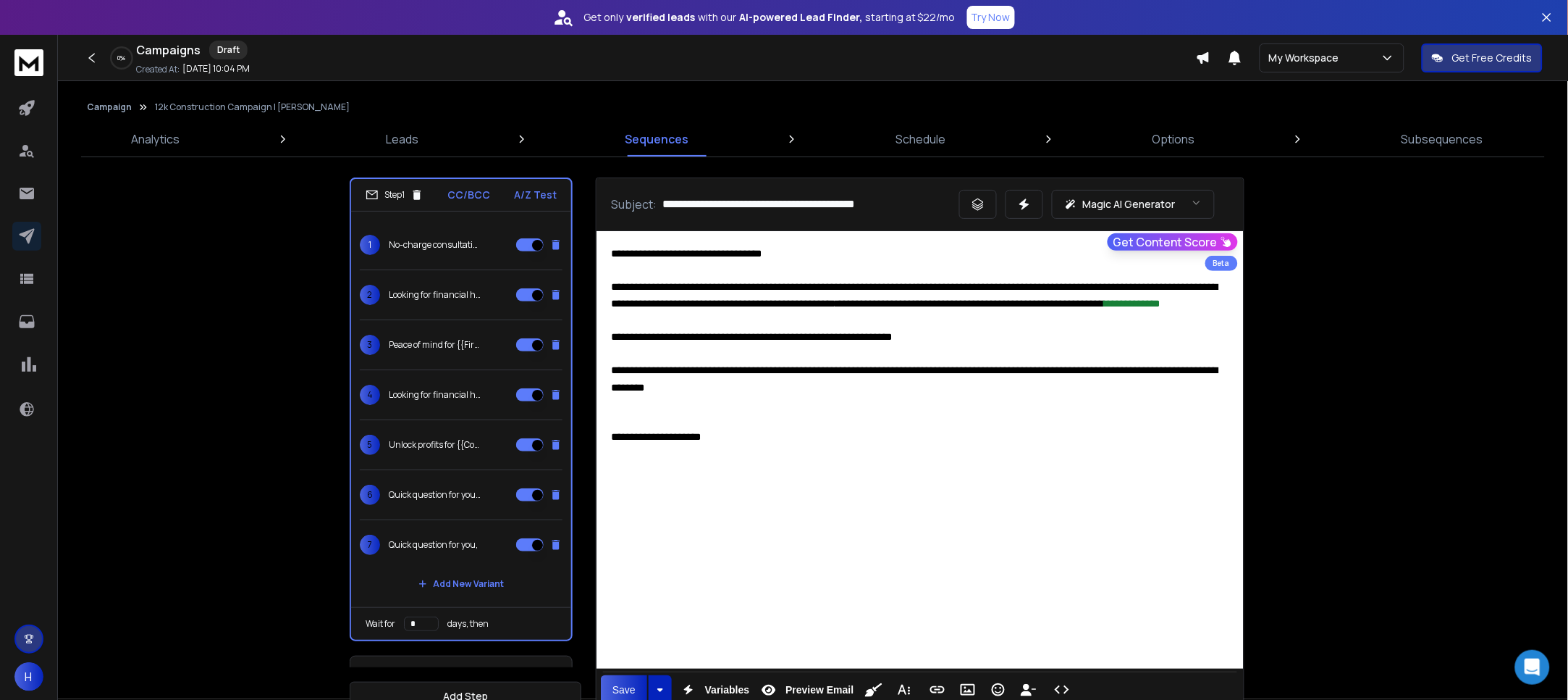
click at [553, 240] on icon at bounding box center [556, 245] width 8 height 10
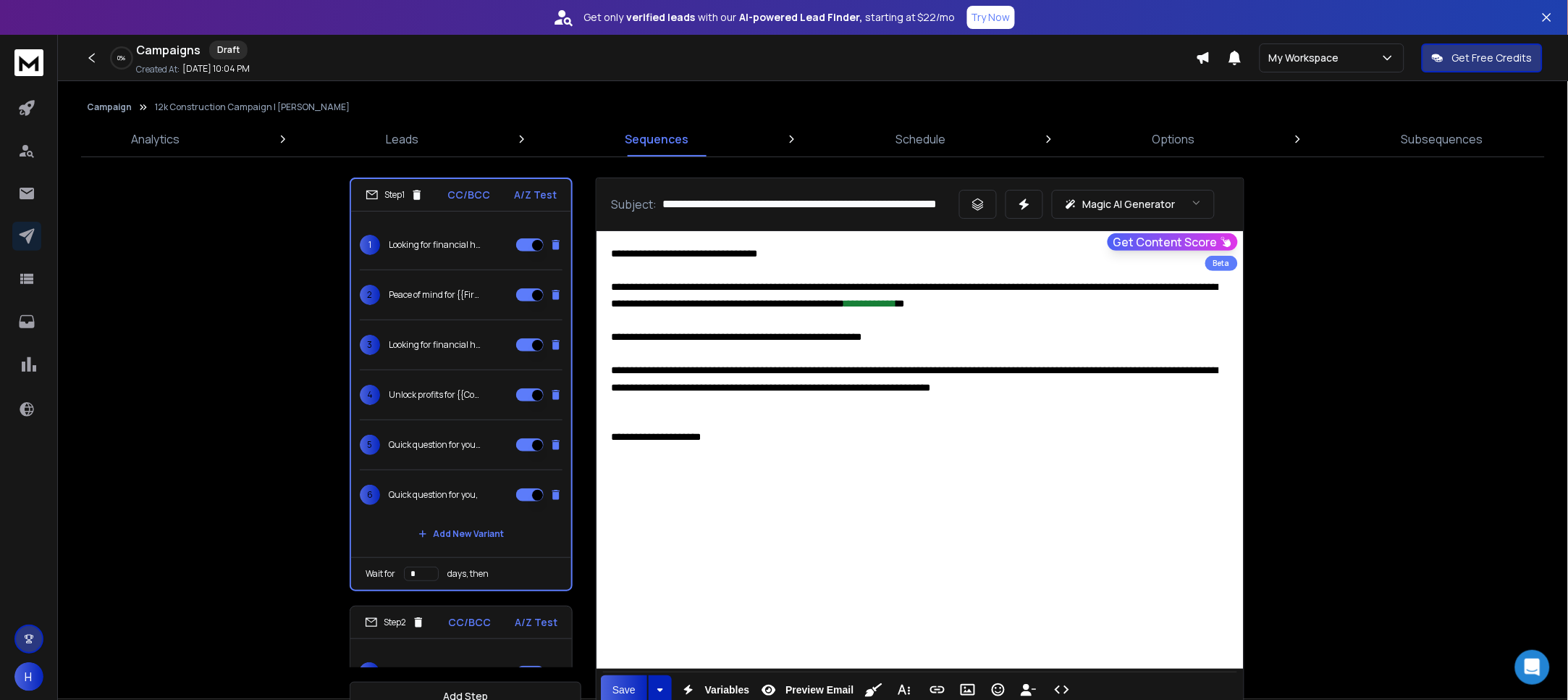
click at [552, 240] on icon at bounding box center [556, 245] width 8 height 10
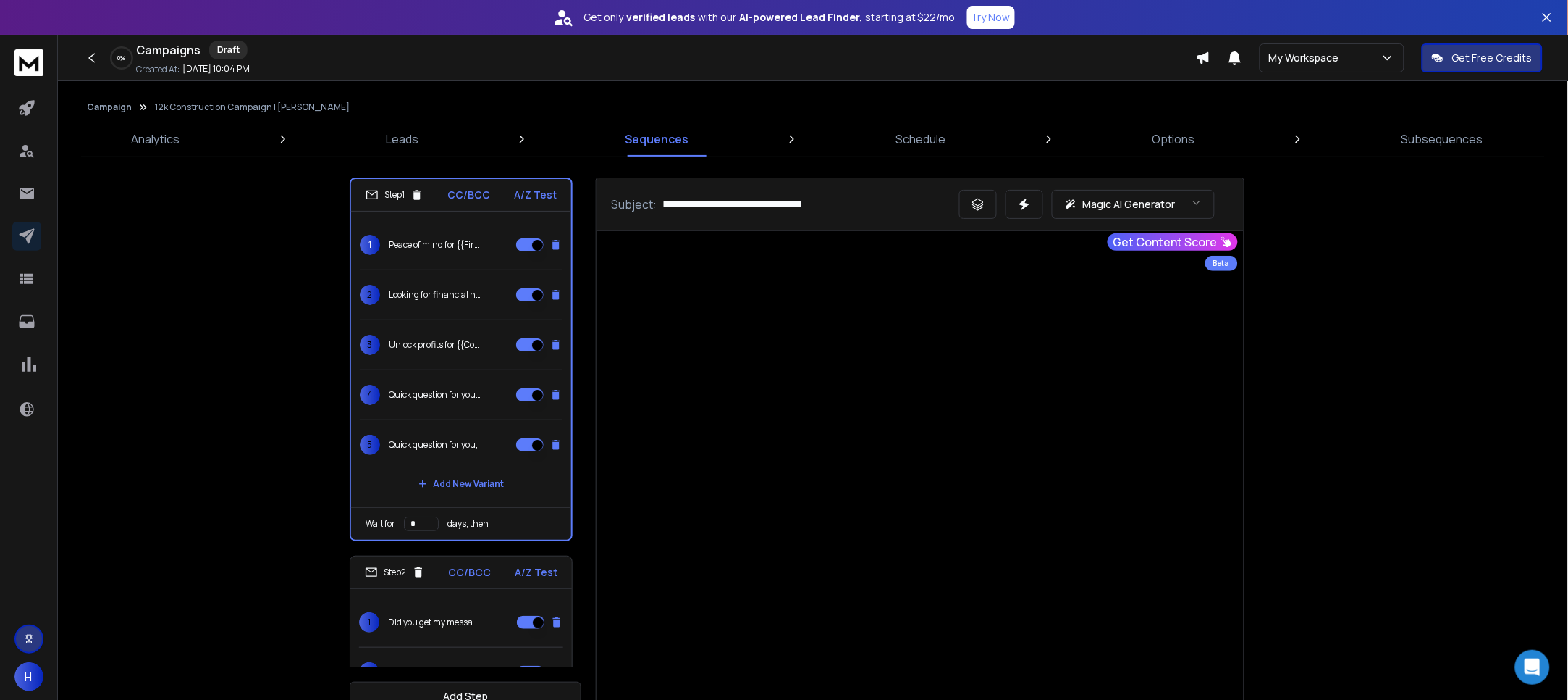
click at [552, 240] on icon at bounding box center [556, 245] width 8 height 10
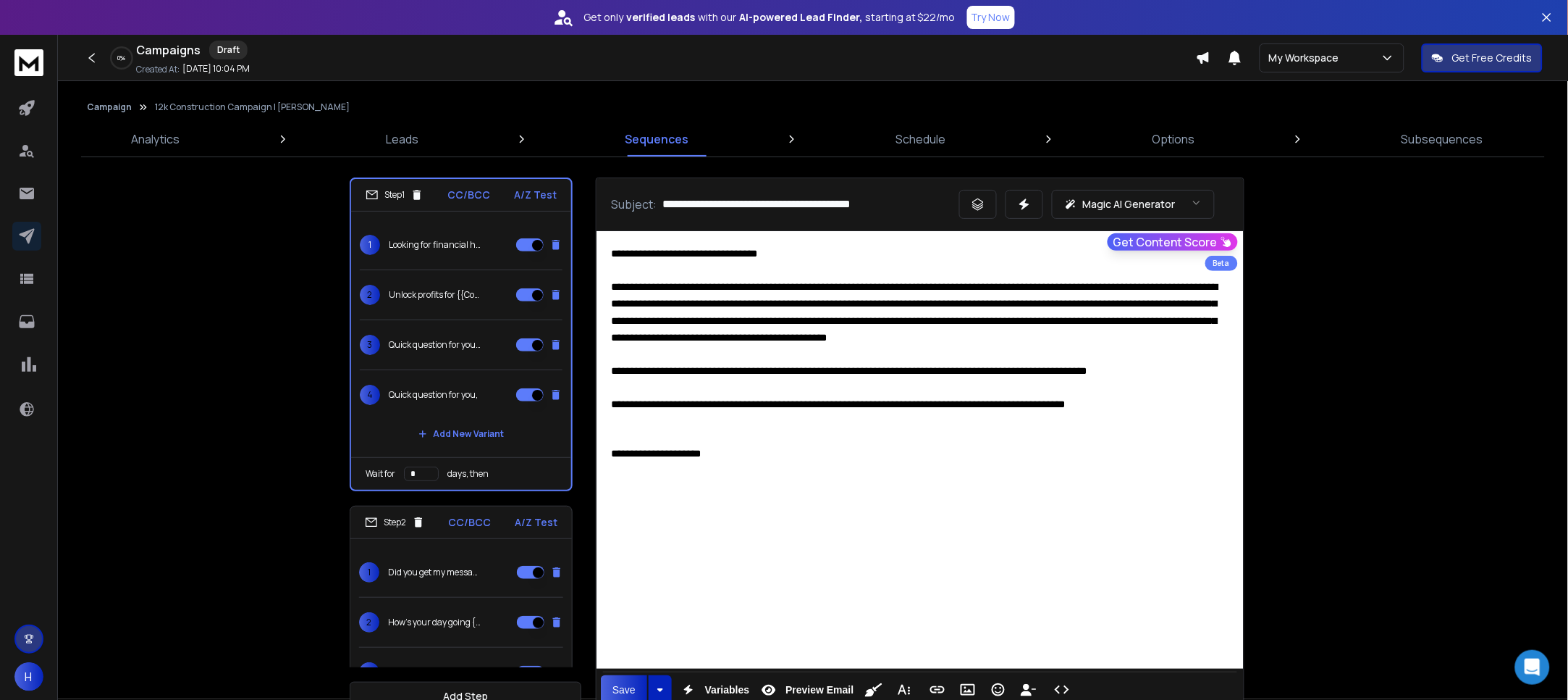
click at [552, 240] on icon at bounding box center [556, 245] width 8 height 10
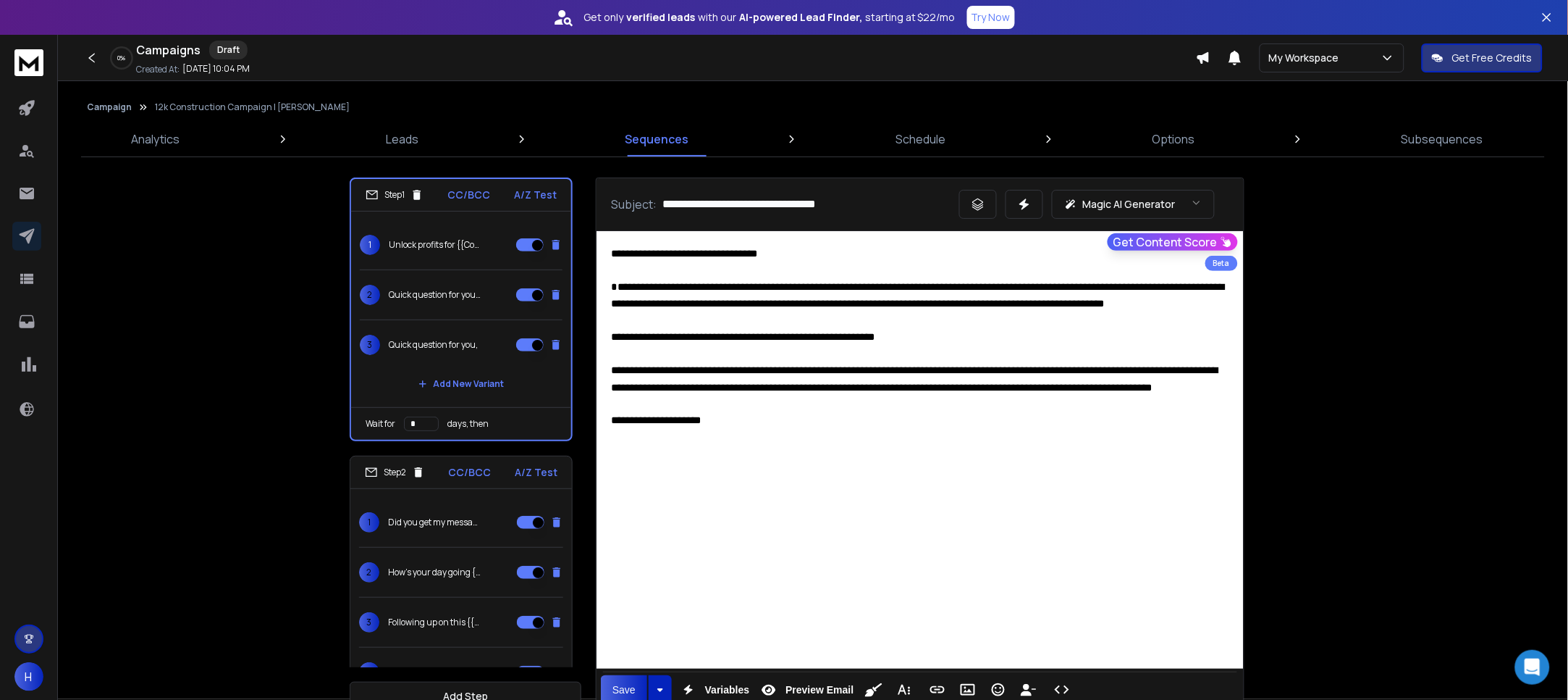
click at [552, 240] on icon at bounding box center [556, 245] width 8 height 10
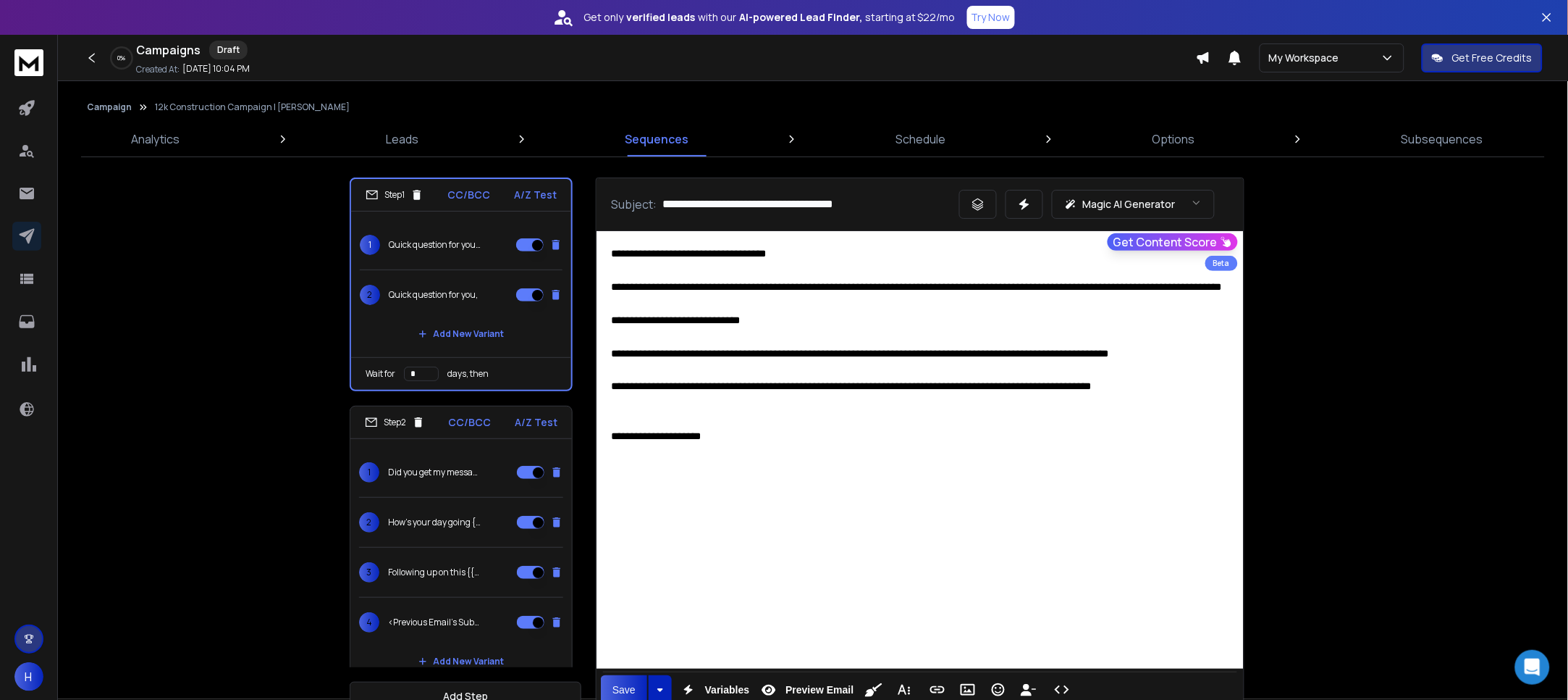
click at [552, 240] on icon at bounding box center [556, 245] width 8 height 10
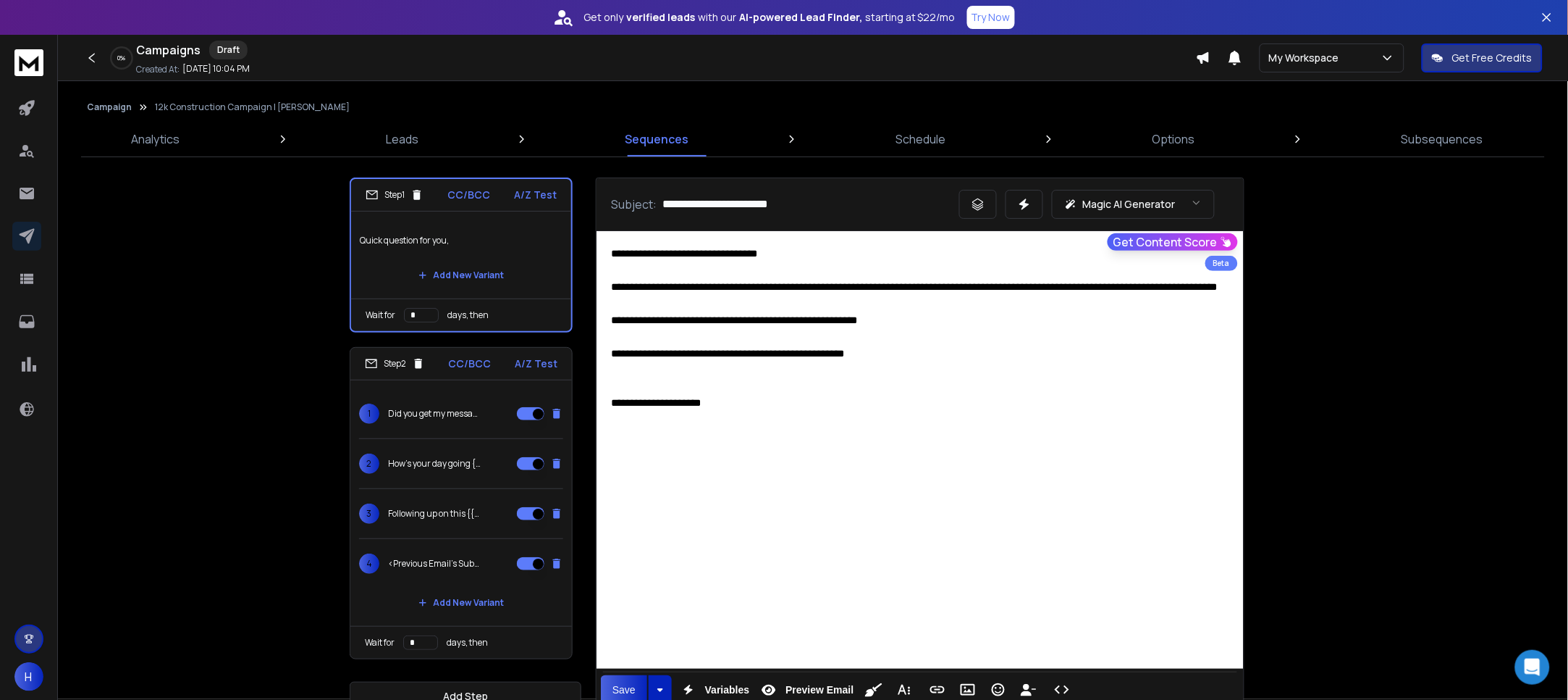
click at [555, 413] on icon at bounding box center [556, 413] width 8 height 10
click at [553, 413] on icon at bounding box center [556, 413] width 8 height 10
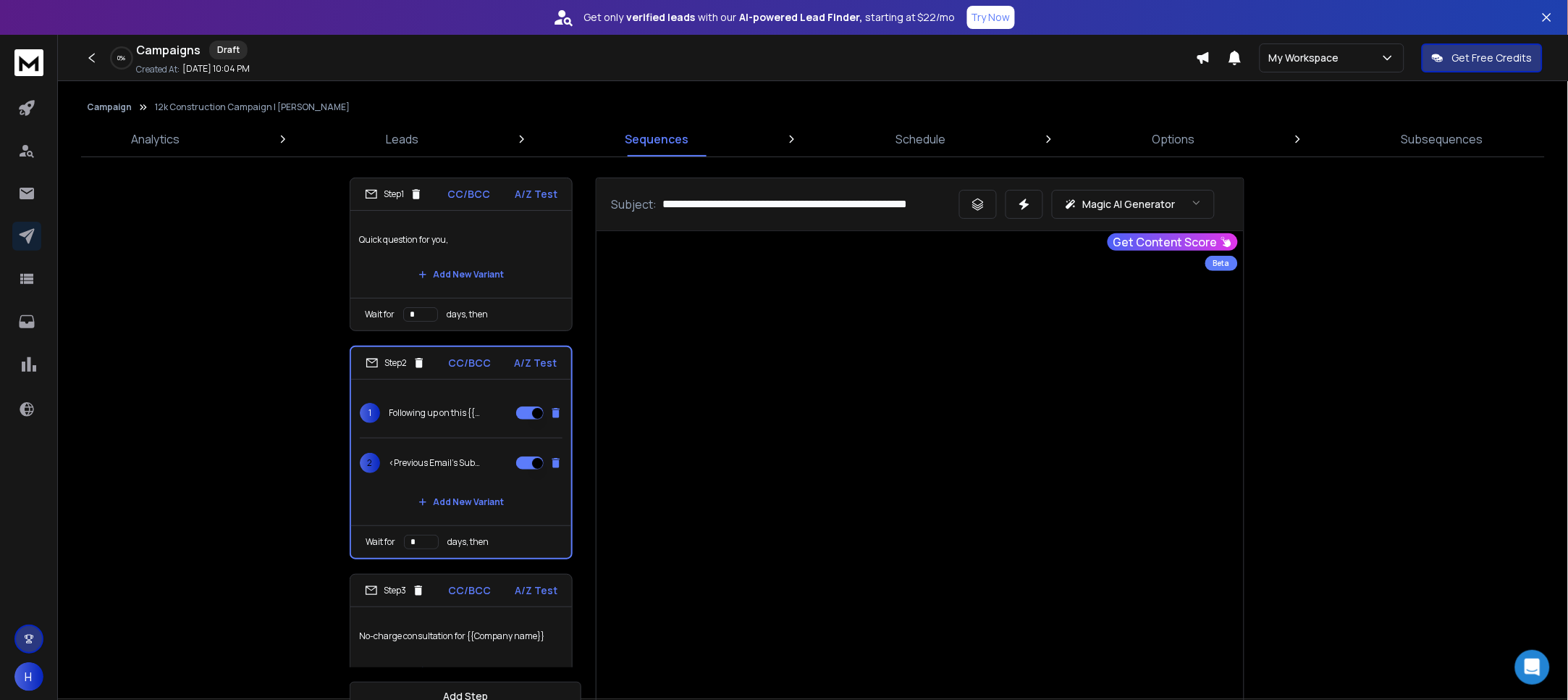
type input "**********"
click at [553, 412] on icon at bounding box center [556, 413] width 8 height 10
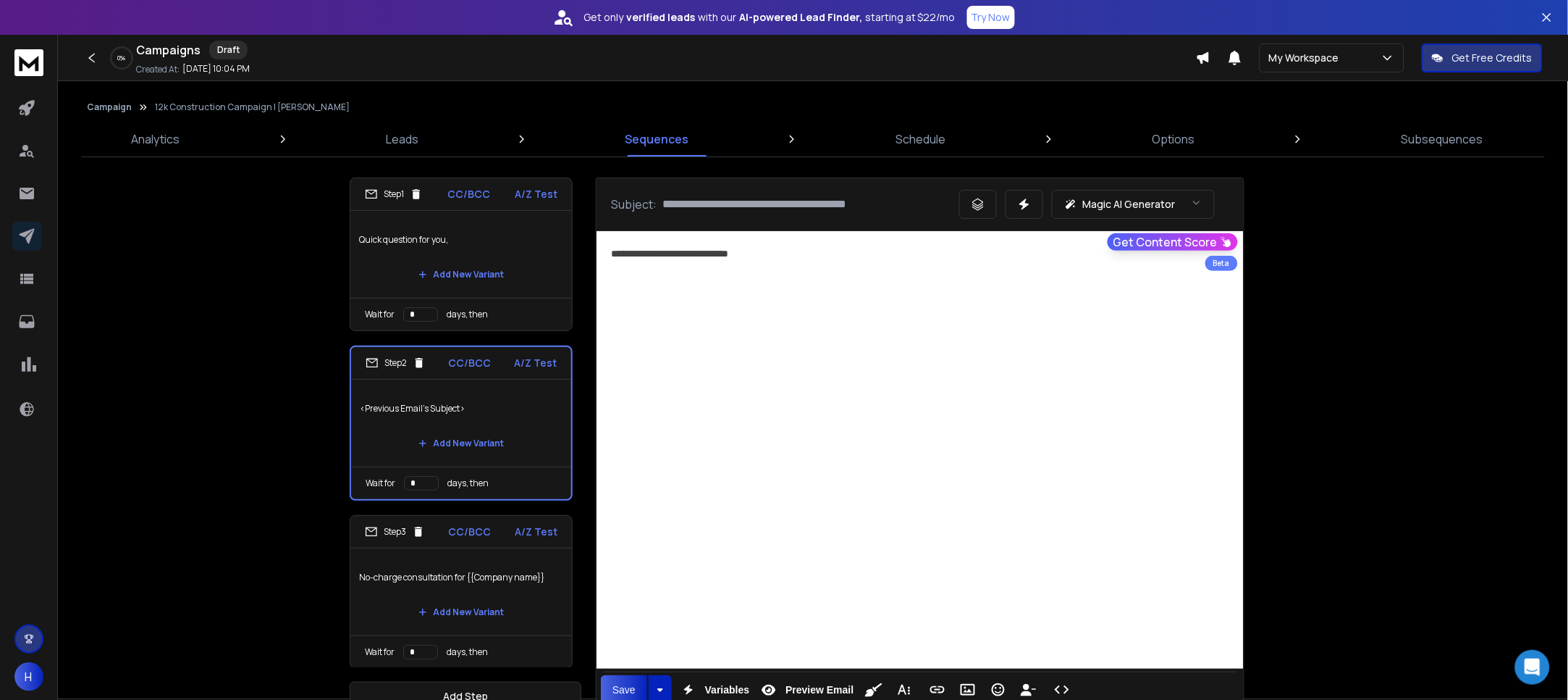
click at [553, 410] on p "<Previous Email's Subject>" at bounding box center [461, 408] width 203 height 40
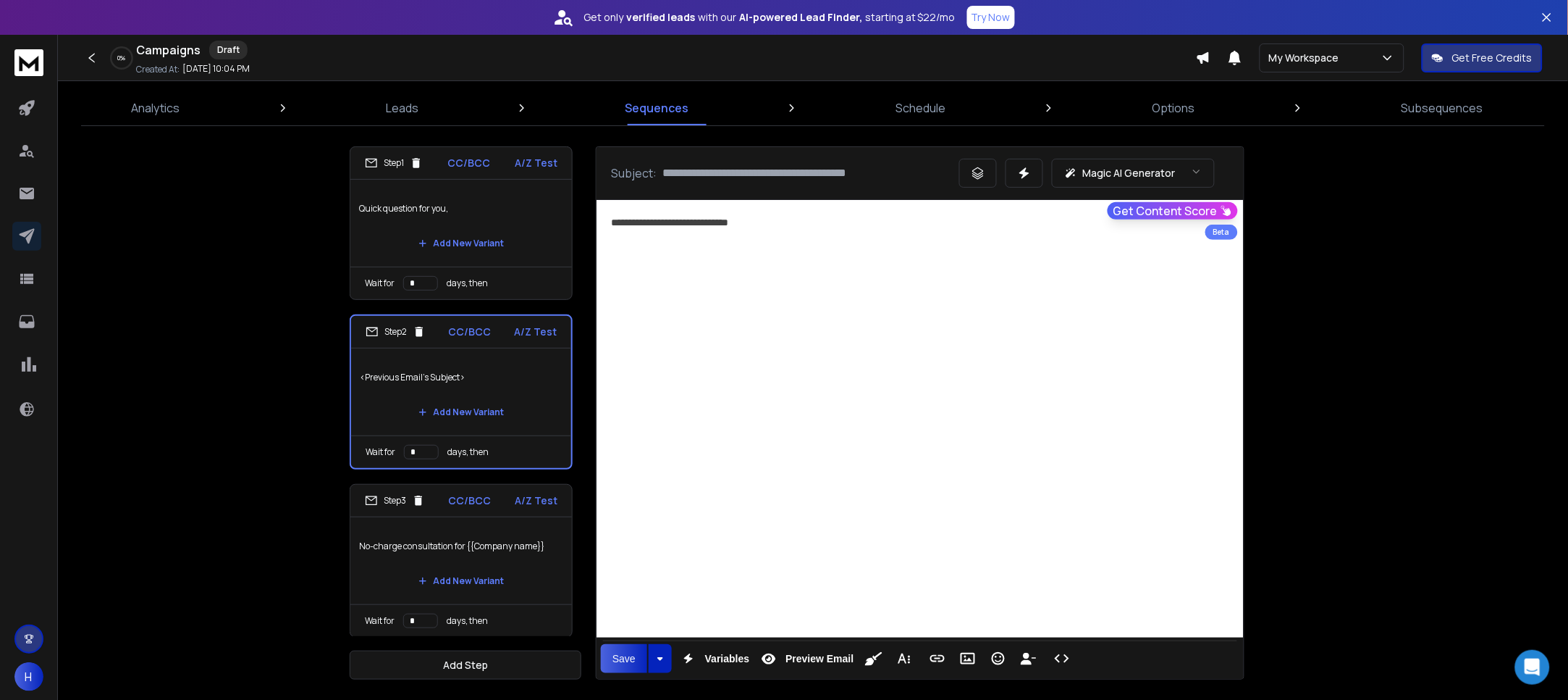
click at [502, 202] on p "Quick question for you," at bounding box center [461, 208] width 204 height 40
type input "**********"
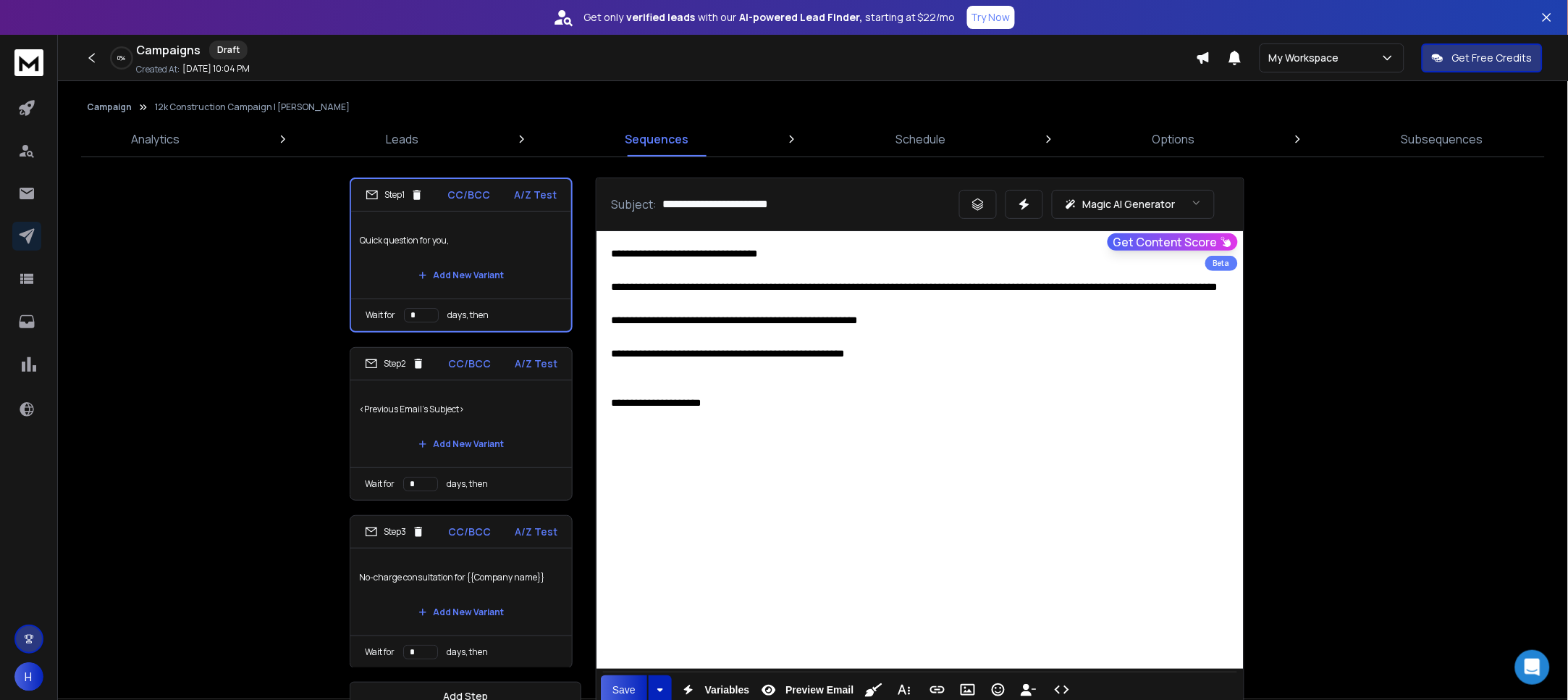
click at [418, 199] on icon at bounding box center [417, 194] width 13 height 13
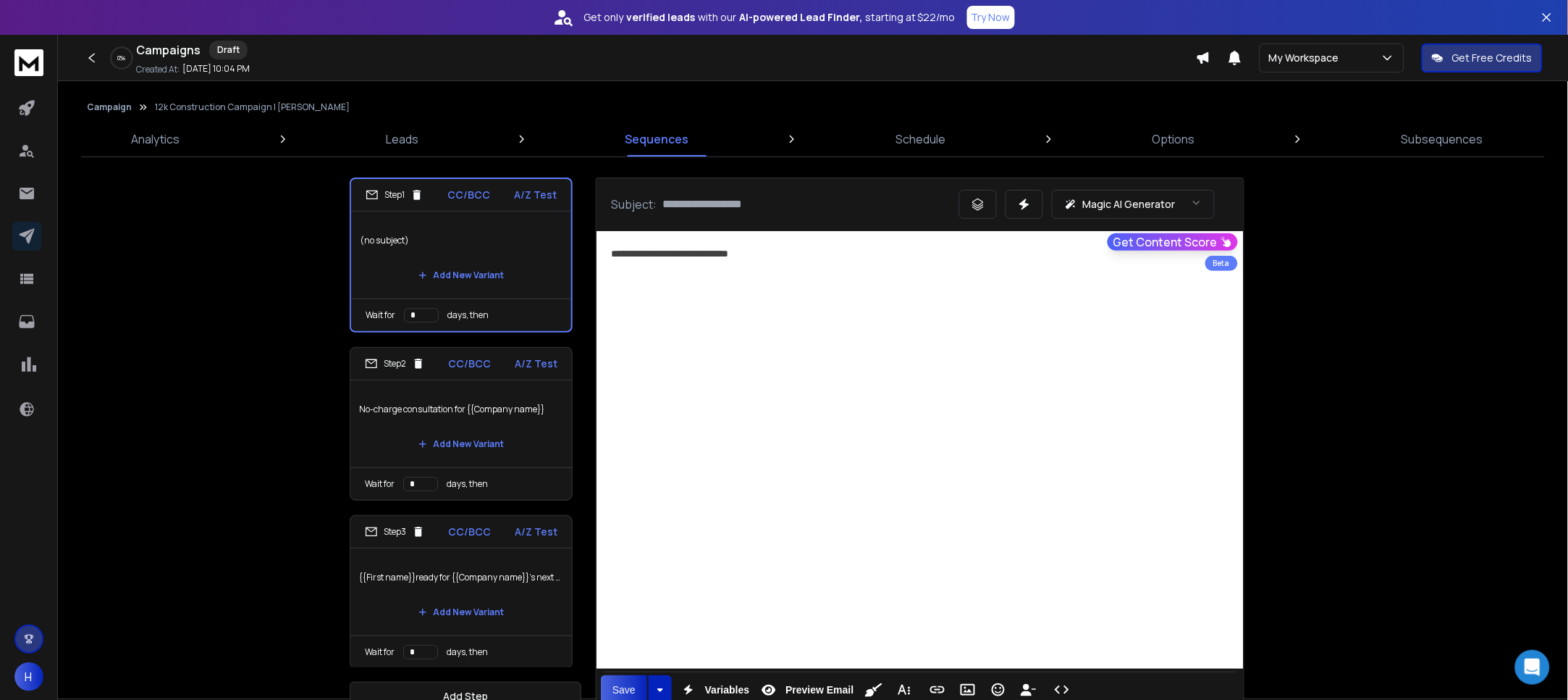
click at [420, 197] on icon at bounding box center [417, 195] width 8 height 10
click at [420, 358] on icon at bounding box center [418, 364] width 8 height 10
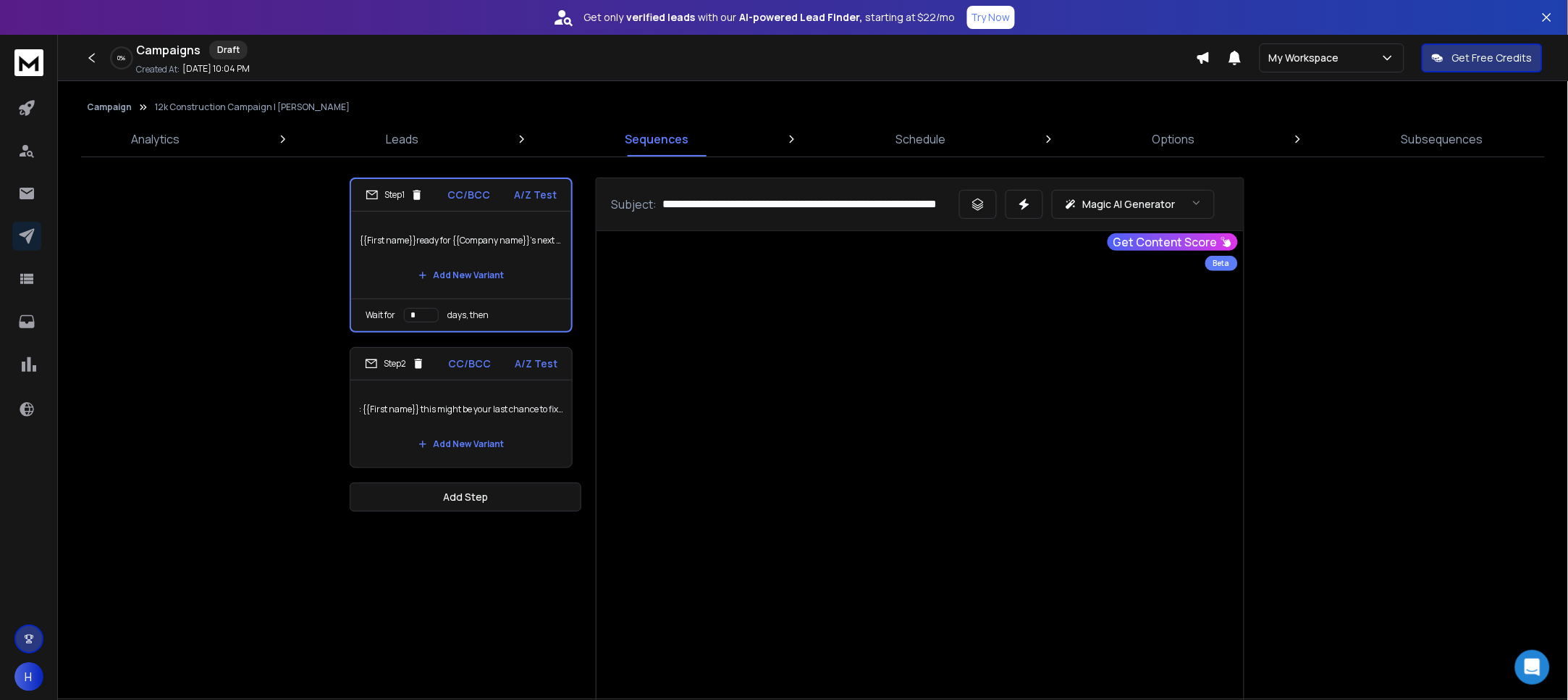
click at [420, 197] on icon at bounding box center [417, 195] width 8 height 10
type input "**********"
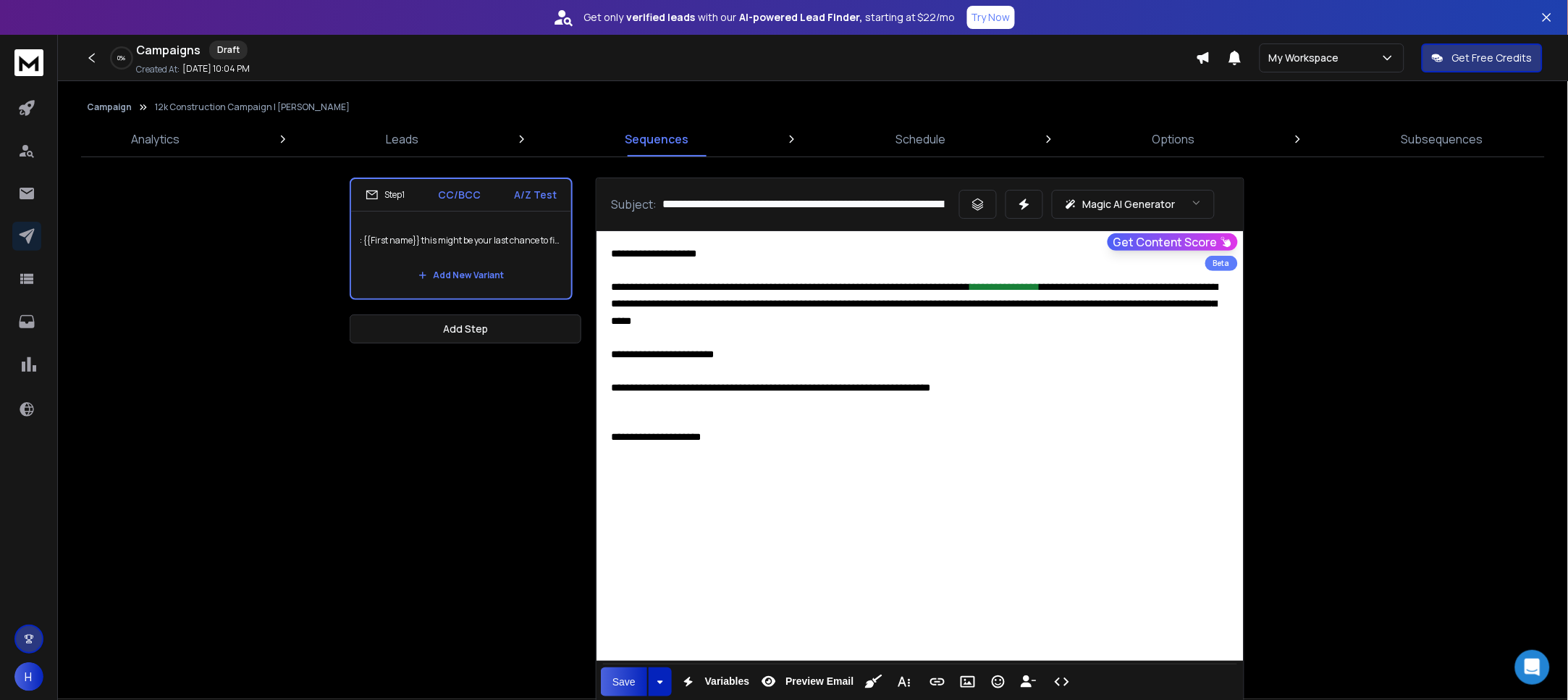
click at [420, 197] on div "Step 1 CC/BCC A/Z Test" at bounding box center [461, 195] width 220 height 32
click at [508, 255] on p ": {{First name}} this might be your last chance to fix {{Company name}}’s finan…" at bounding box center [461, 240] width 203 height 40
click at [728, 208] on input "**********" at bounding box center [803, 204] width 282 height 17
click at [751, 256] on div "**********" at bounding box center [920, 253] width 618 height 17
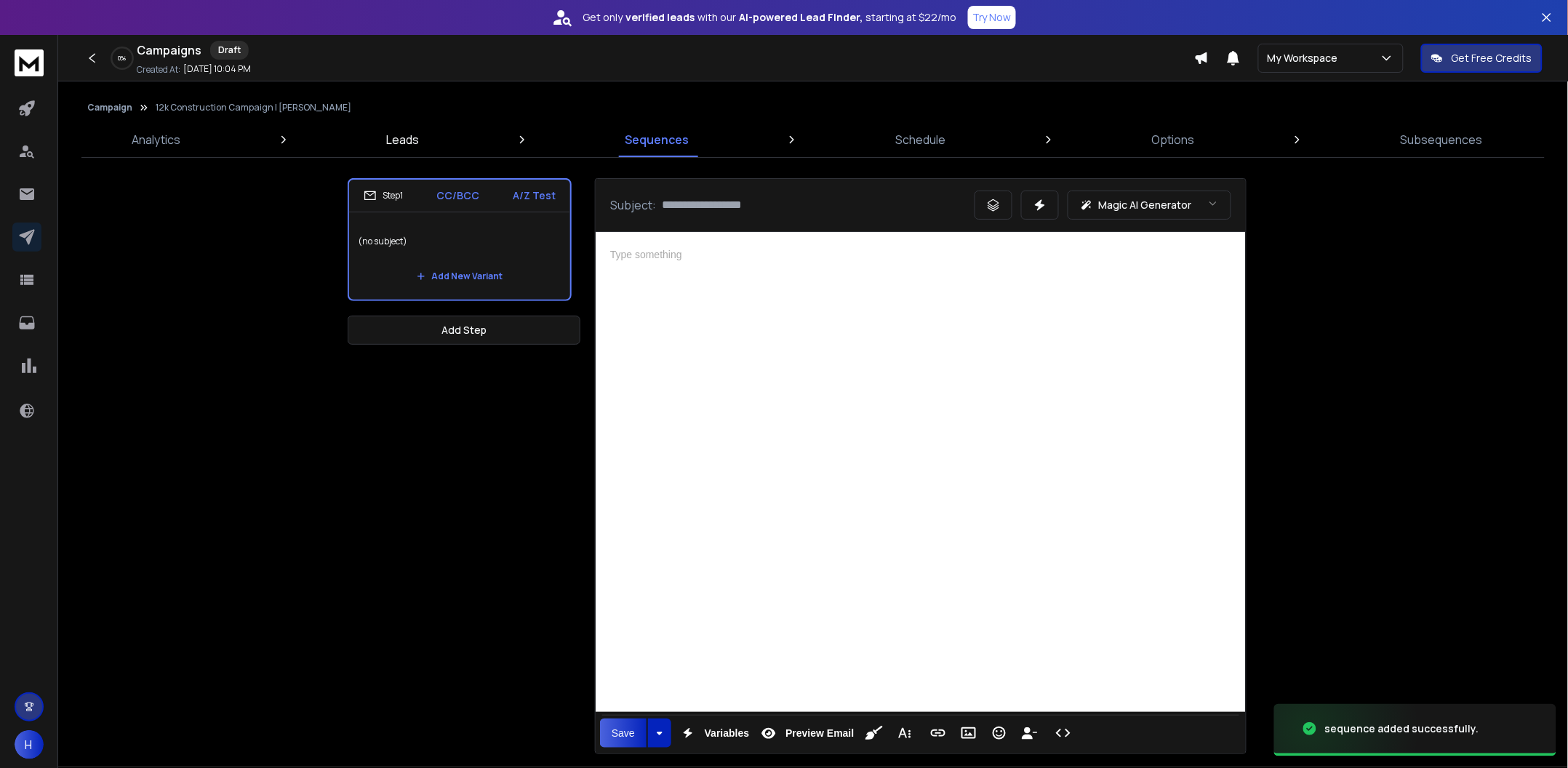
click at [412, 135] on p "Leads" at bounding box center [402, 140] width 32 height 18
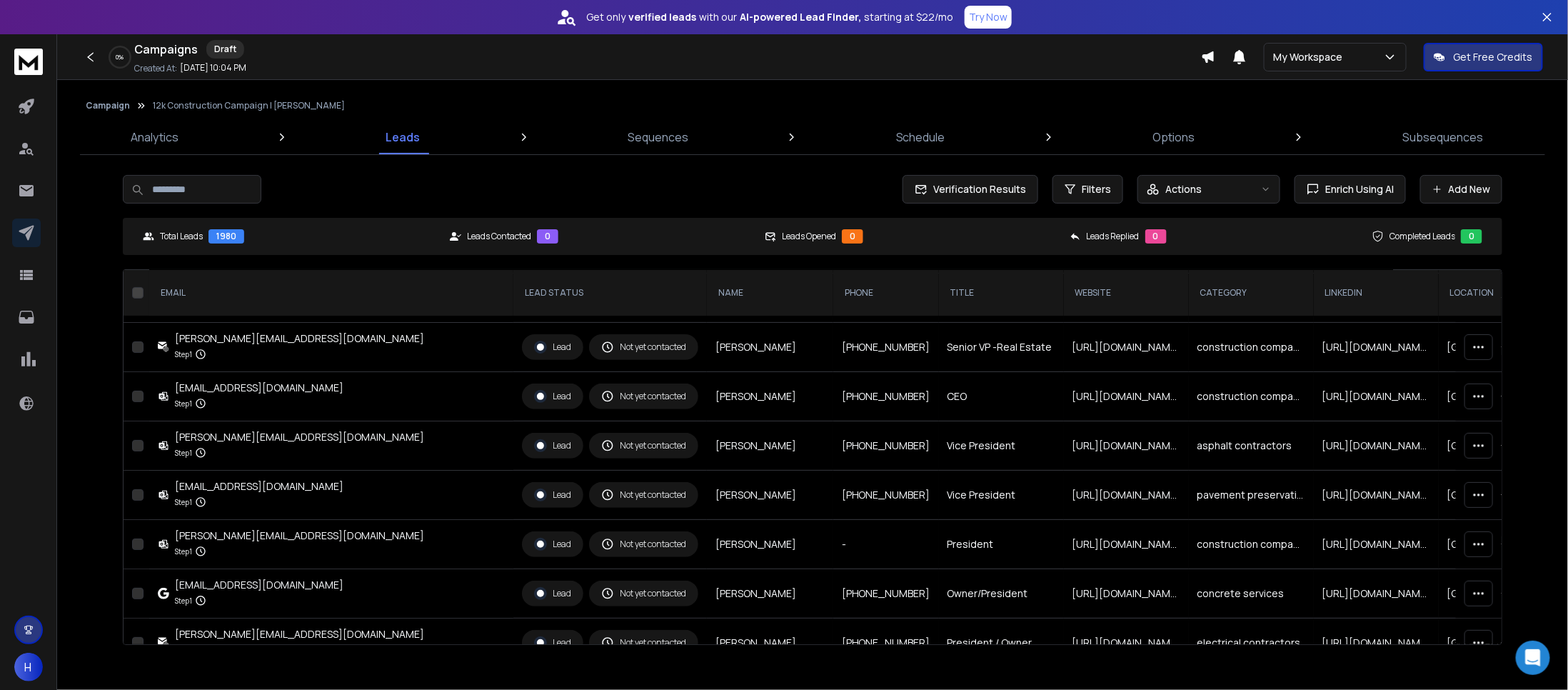
scroll to position [2999, 0]
click at [106, 367] on button "Select this Page" at bounding box center [104, 362] width 11 height 11
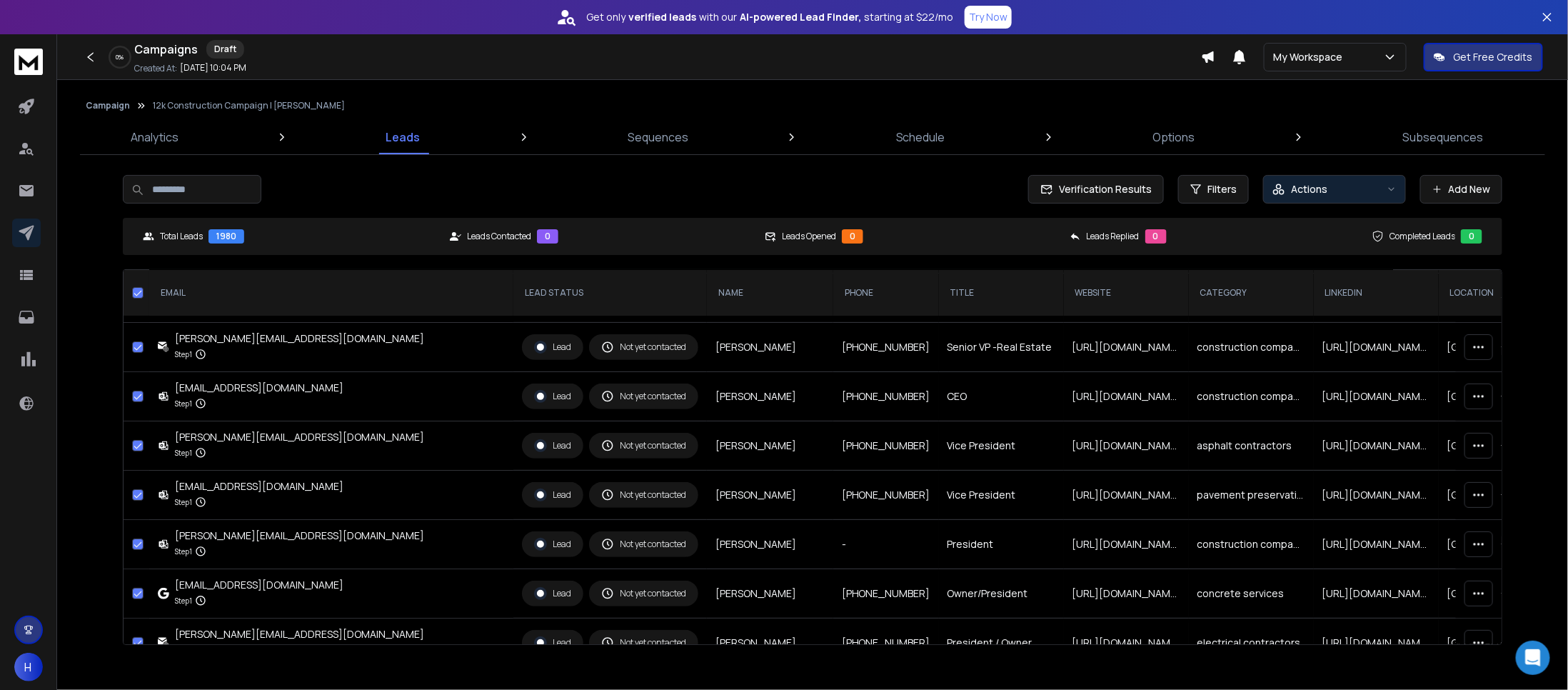
click at [1360, 190] on div "Actions" at bounding box center [1327, 189] width 109 height 15
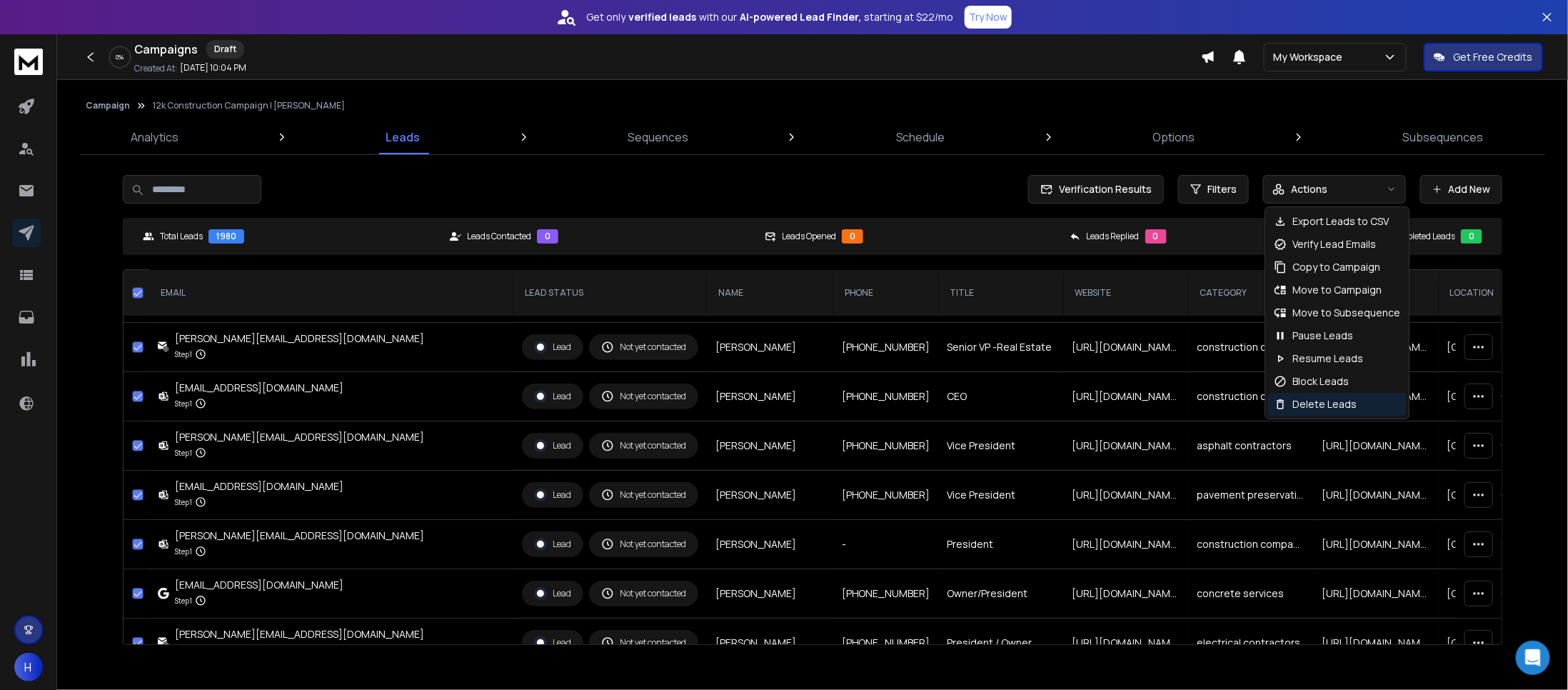
click at [1335, 400] on p "Delete Leads" at bounding box center [1324, 404] width 65 height 15
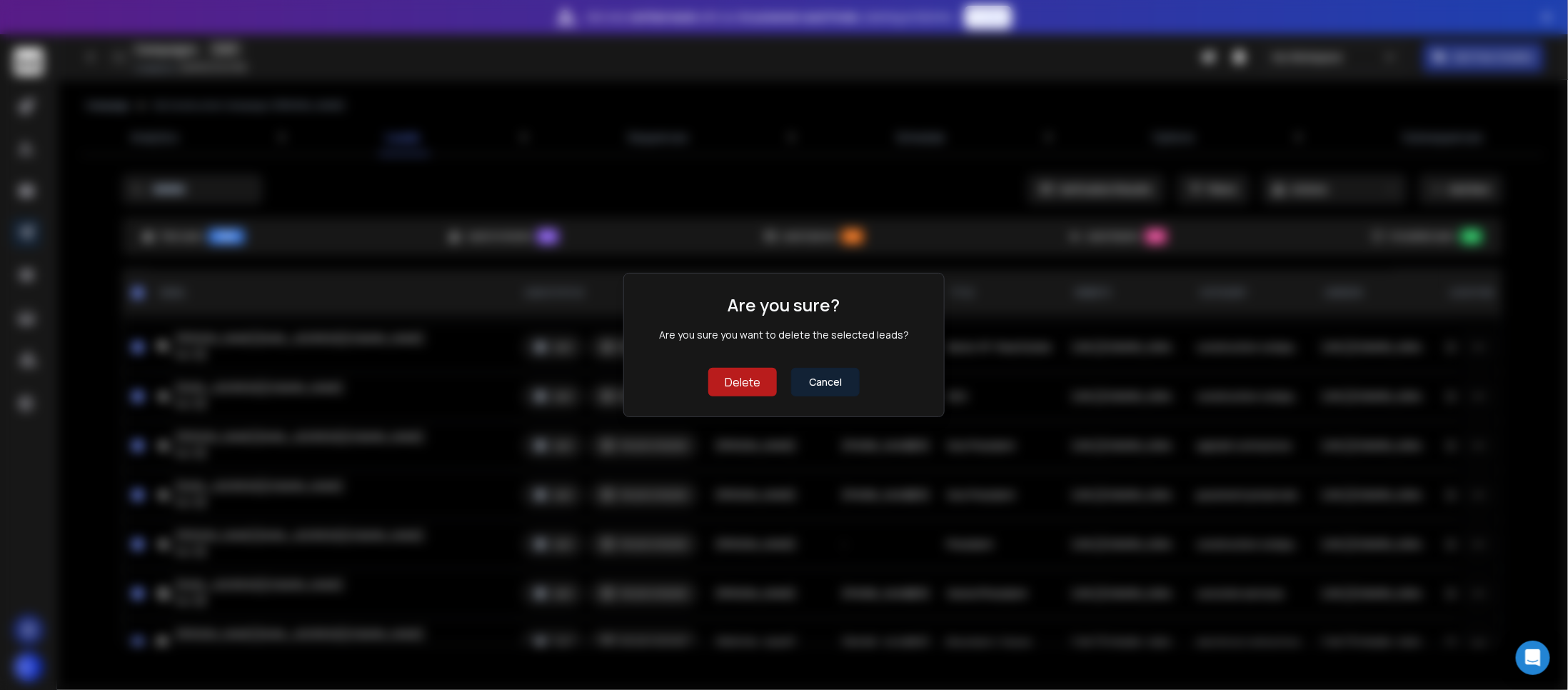
click at [734, 382] on button "Delete" at bounding box center [743, 382] width 69 height 28
